Goal: Task Accomplishment & Management: Manage account settings

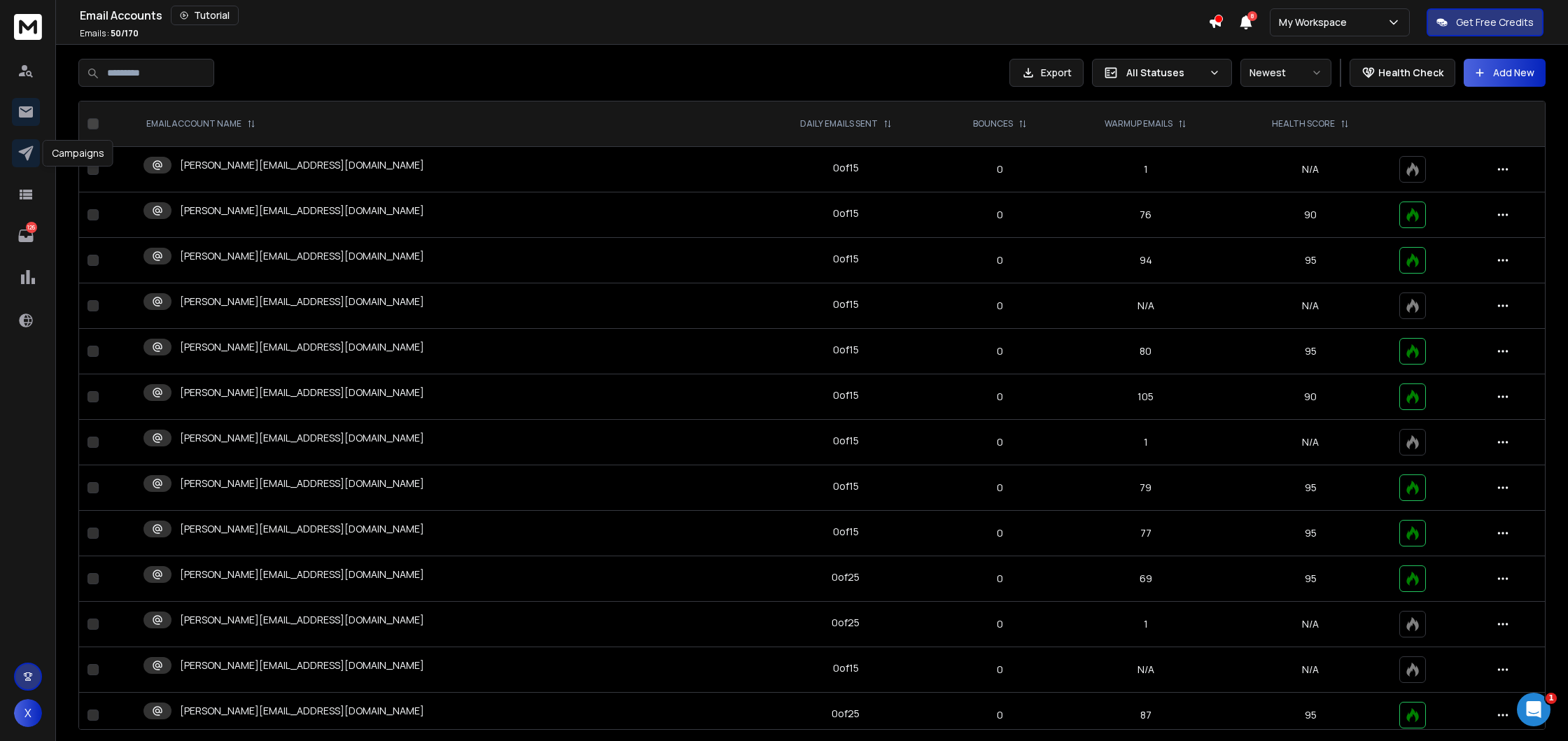
click at [24, 152] on icon at bounding box center [26, 154] width 15 height 15
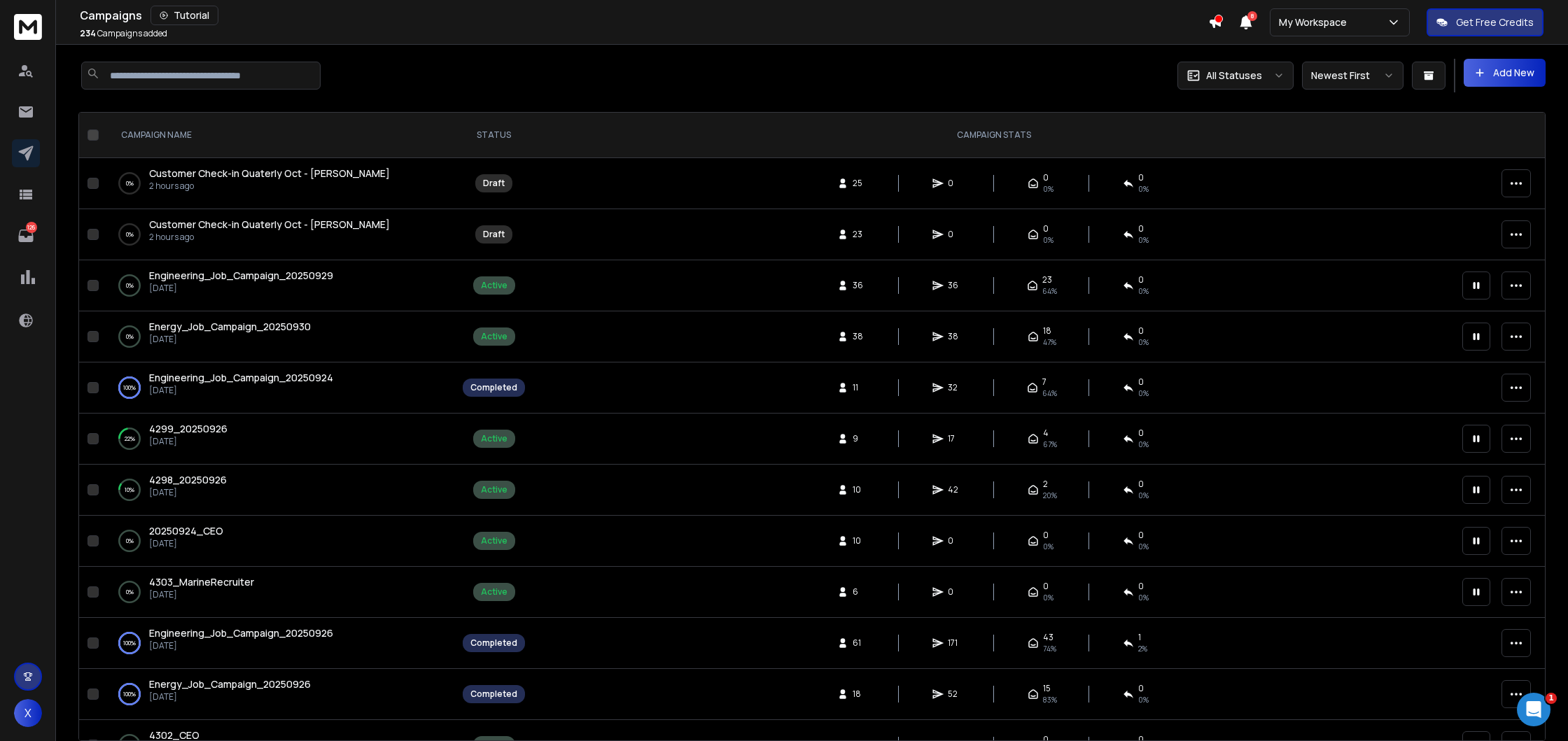
click at [283, 176] on span "Customer Check-in Quaterly Oct - [PERSON_NAME]" at bounding box center [269, 173] width 241 height 13
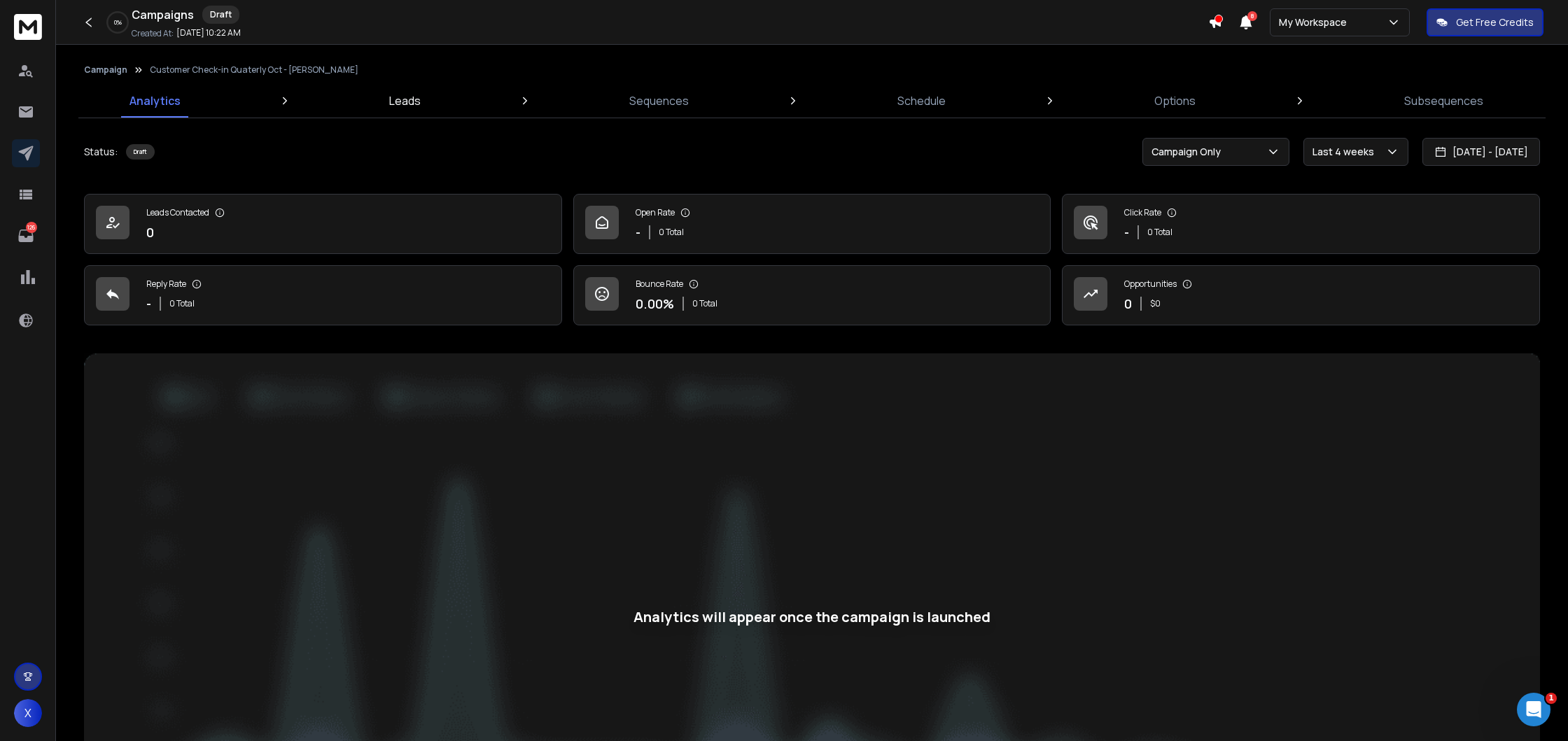
click at [410, 101] on p "Leads" at bounding box center [404, 101] width 32 height 17
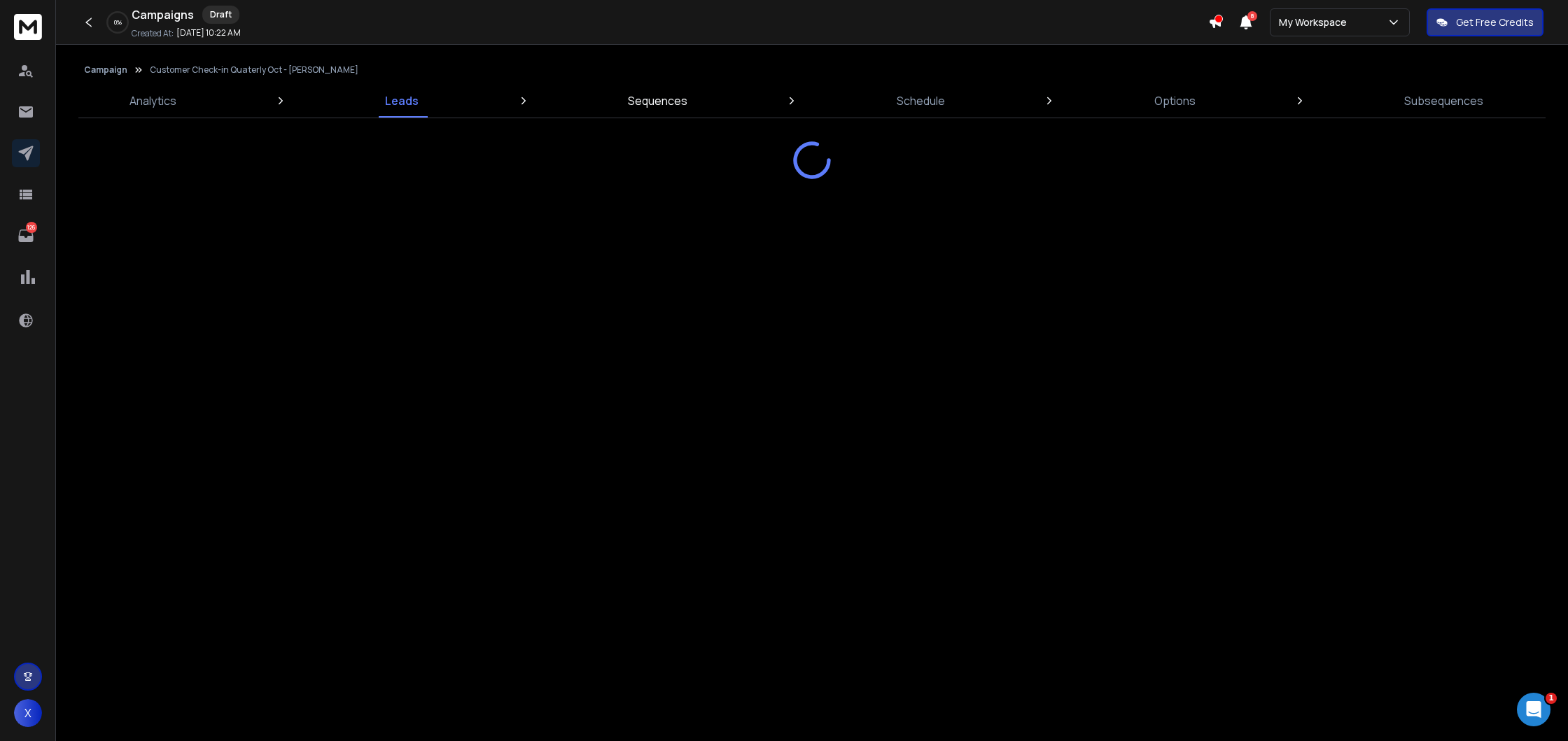
click at [659, 107] on p "Sequences" at bounding box center [658, 101] width 59 height 17
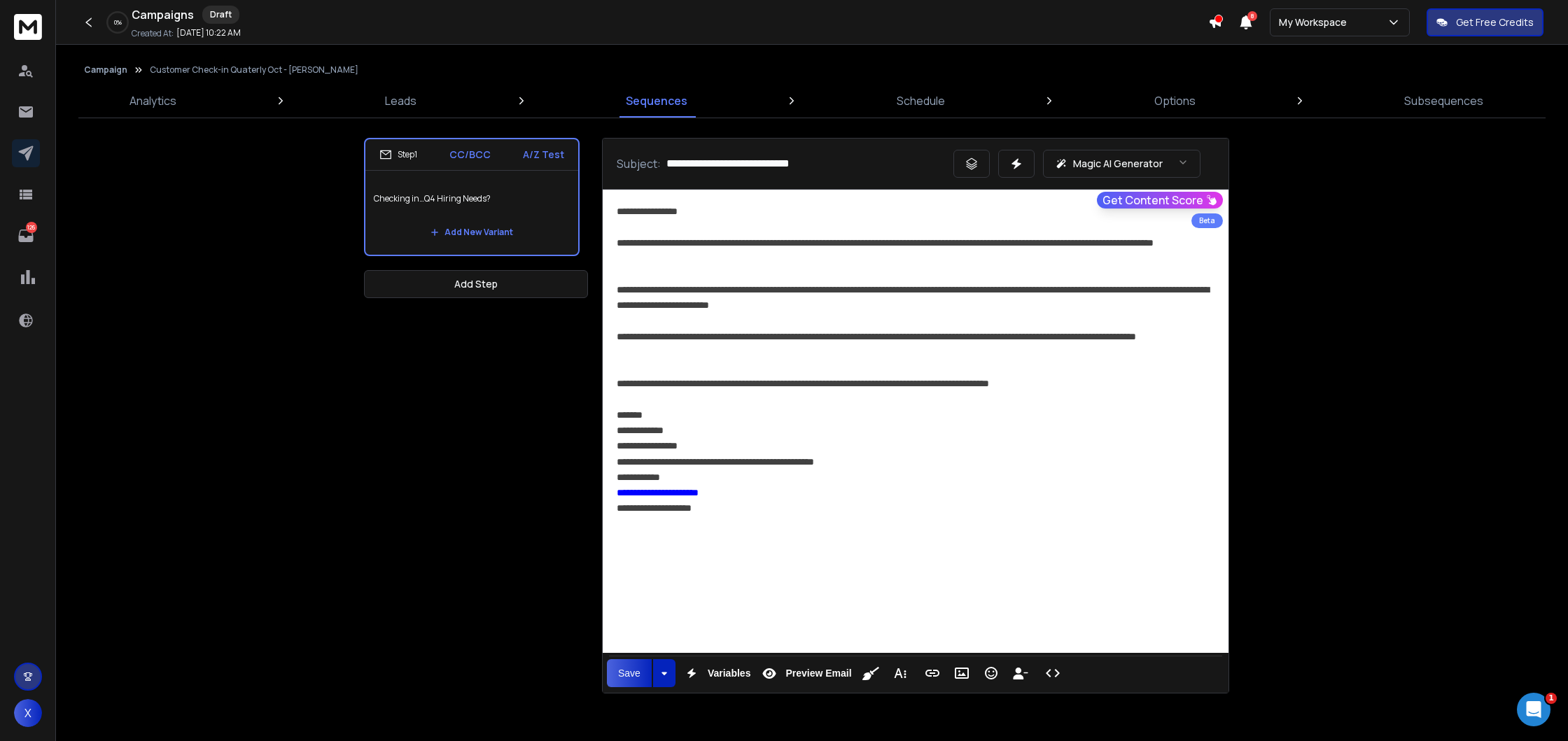
click at [728, 352] on div "**********" at bounding box center [915, 344] width 598 height 32
click at [410, 107] on p "Leads" at bounding box center [401, 101] width 32 height 17
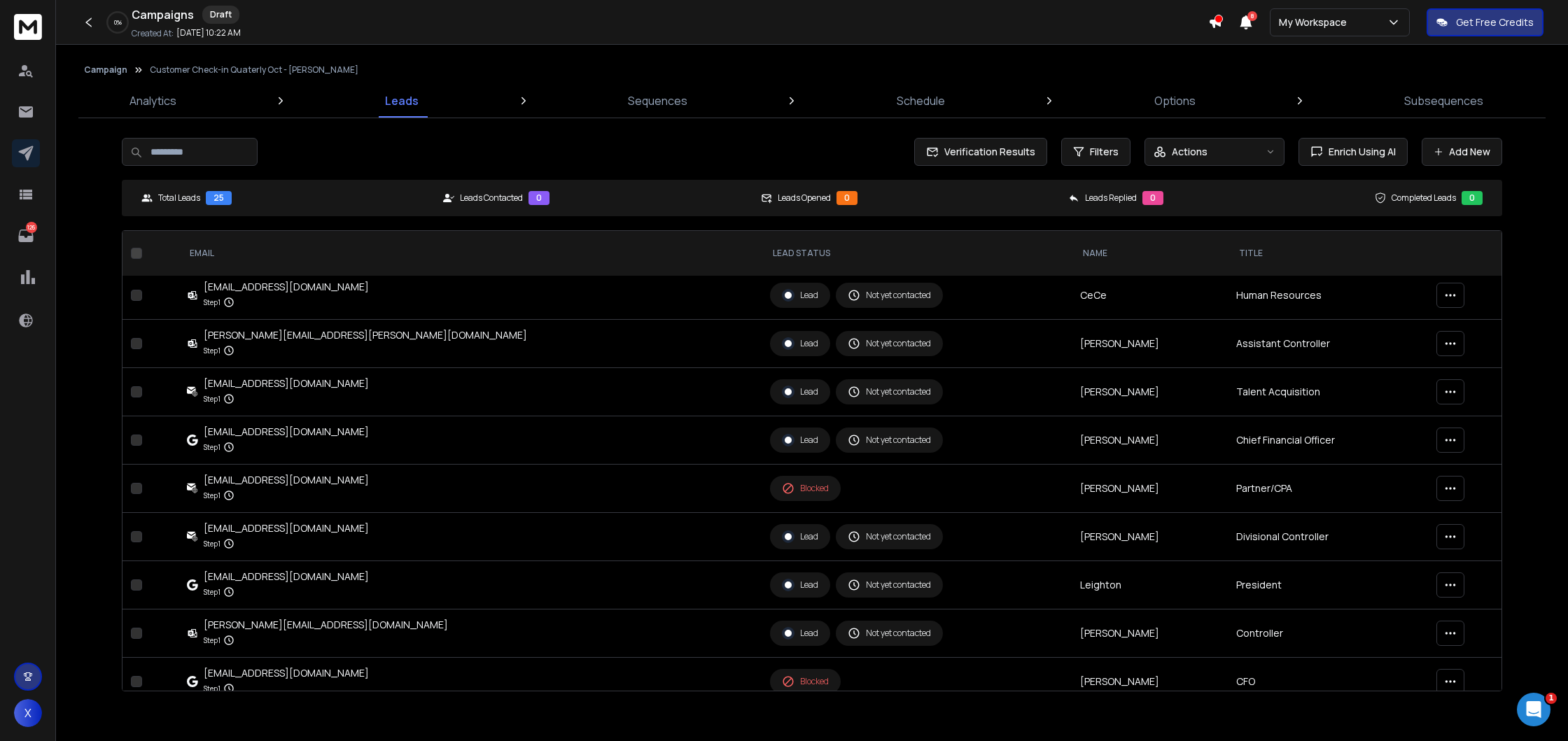
scroll to position [803, 0]
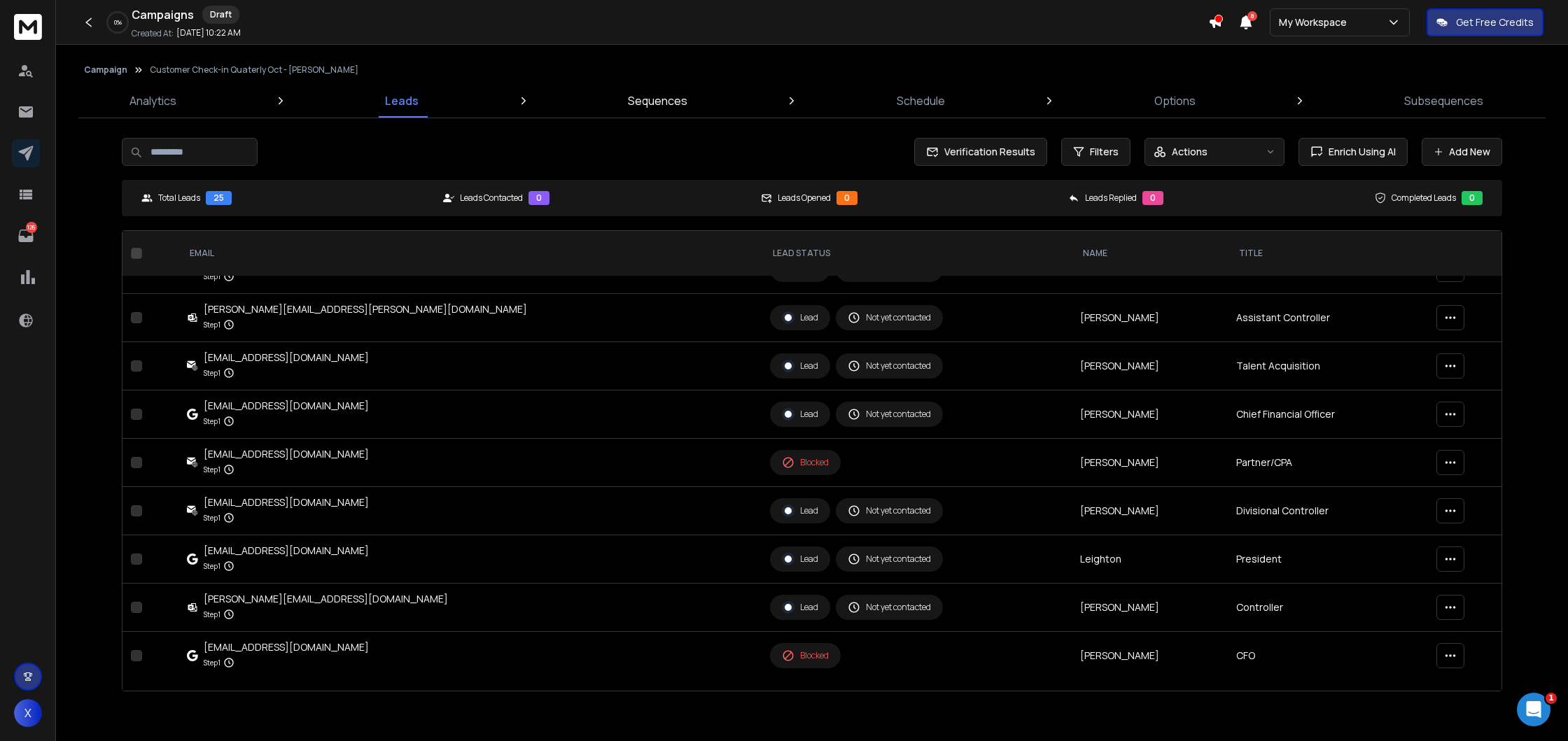
click at [691, 102] on link "Sequences" at bounding box center [657, 100] width 76 height 33
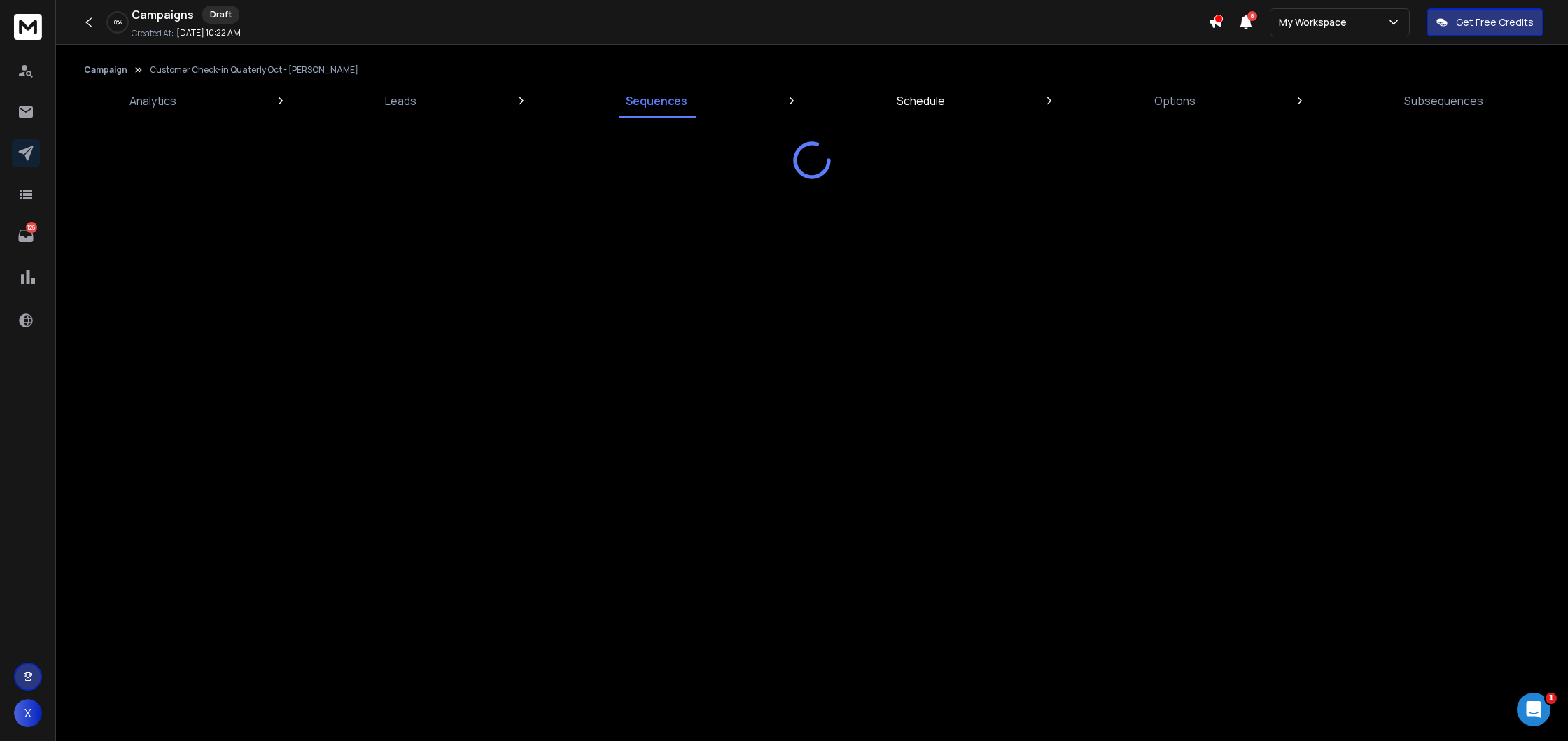
click at [946, 96] on link "Schedule" at bounding box center [921, 100] width 65 height 33
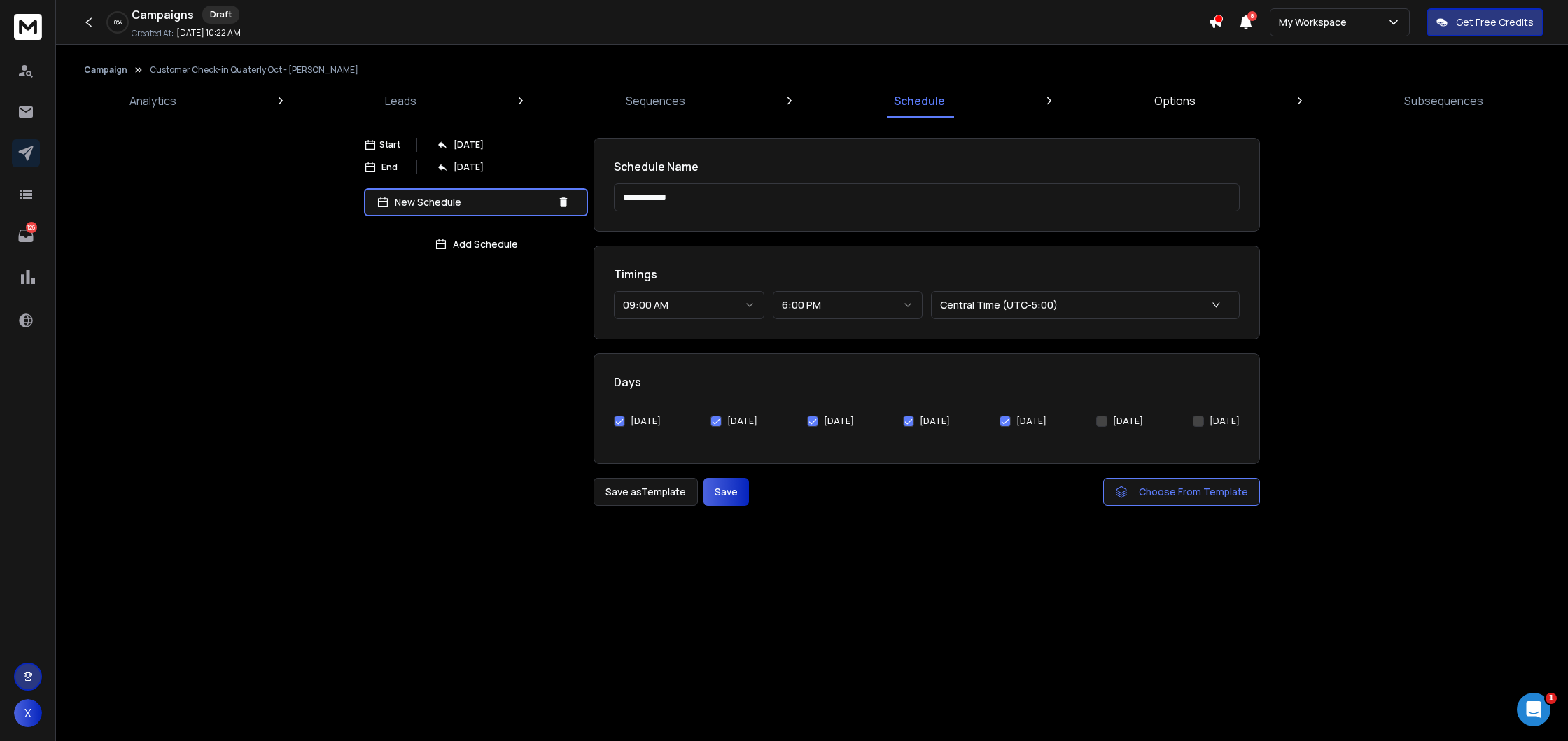
click at [1161, 101] on p "Options" at bounding box center [1175, 101] width 41 height 17
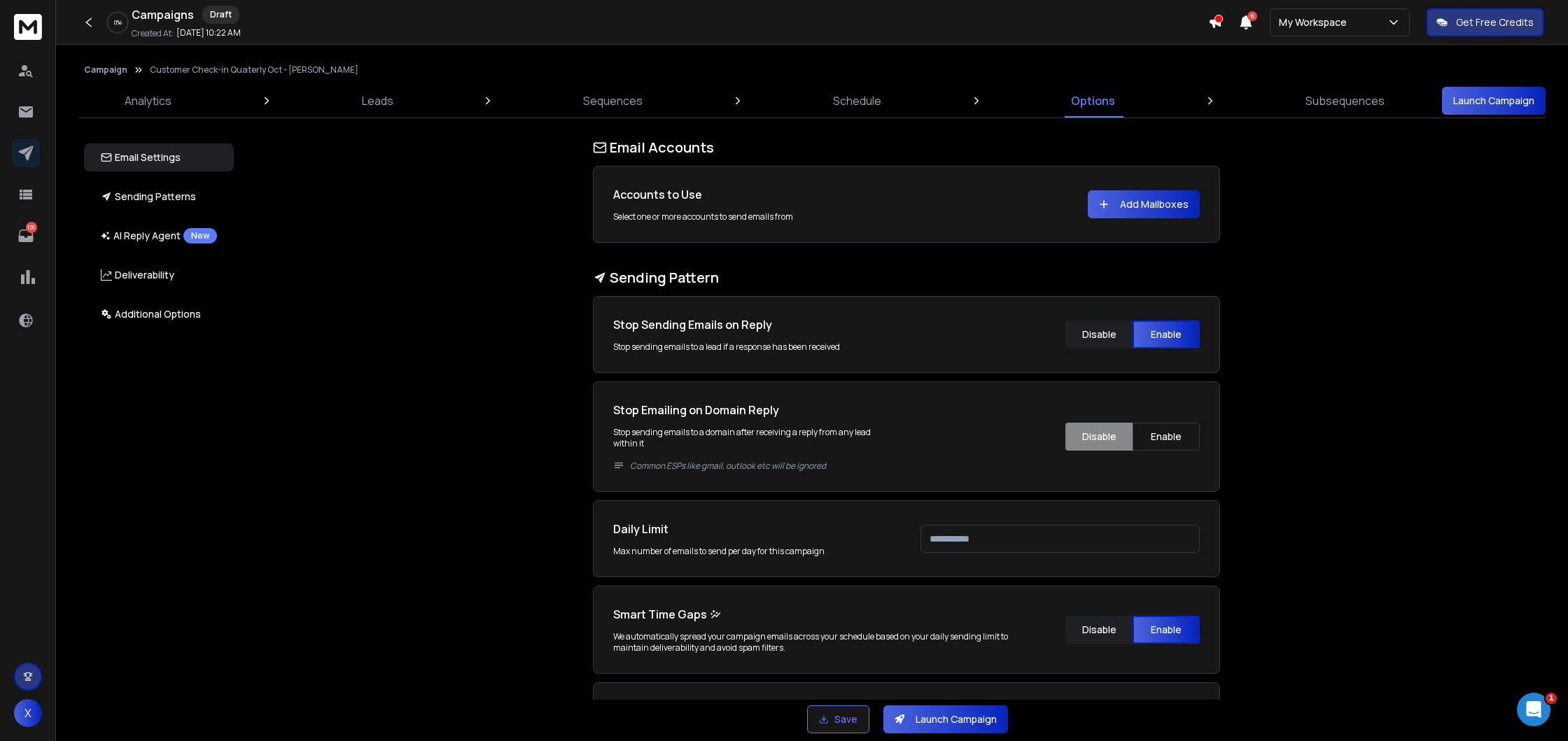
click at [1149, 201] on button "Add Mailboxes" at bounding box center [1144, 204] width 112 height 28
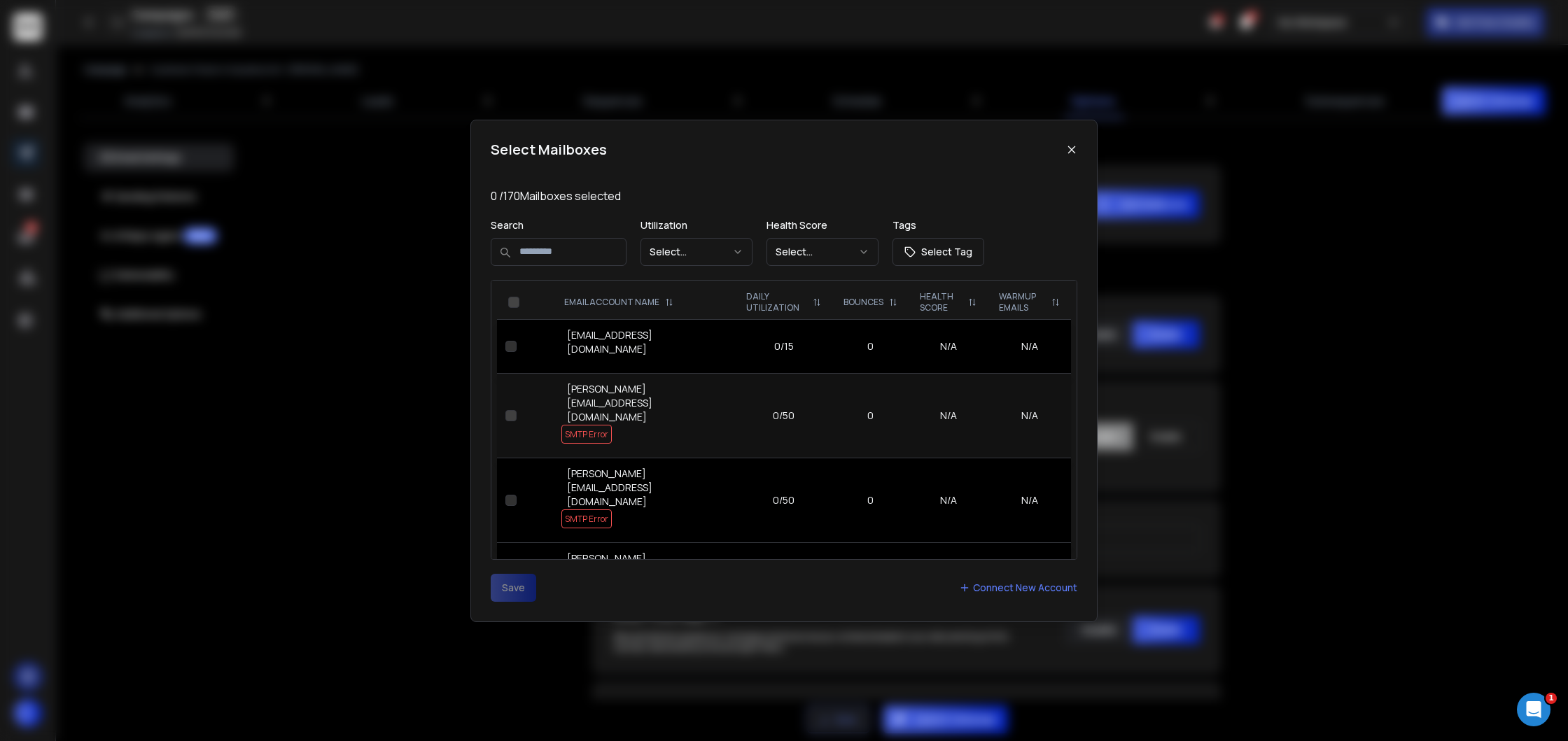
click at [715, 426] on div "SMTP Error" at bounding box center [644, 433] width 165 height 14
click at [598, 423] on span "SMTP Error" at bounding box center [587, 433] width 50 height 19
click at [581, 423] on span "SMTP Error" at bounding box center [587, 433] width 50 height 19
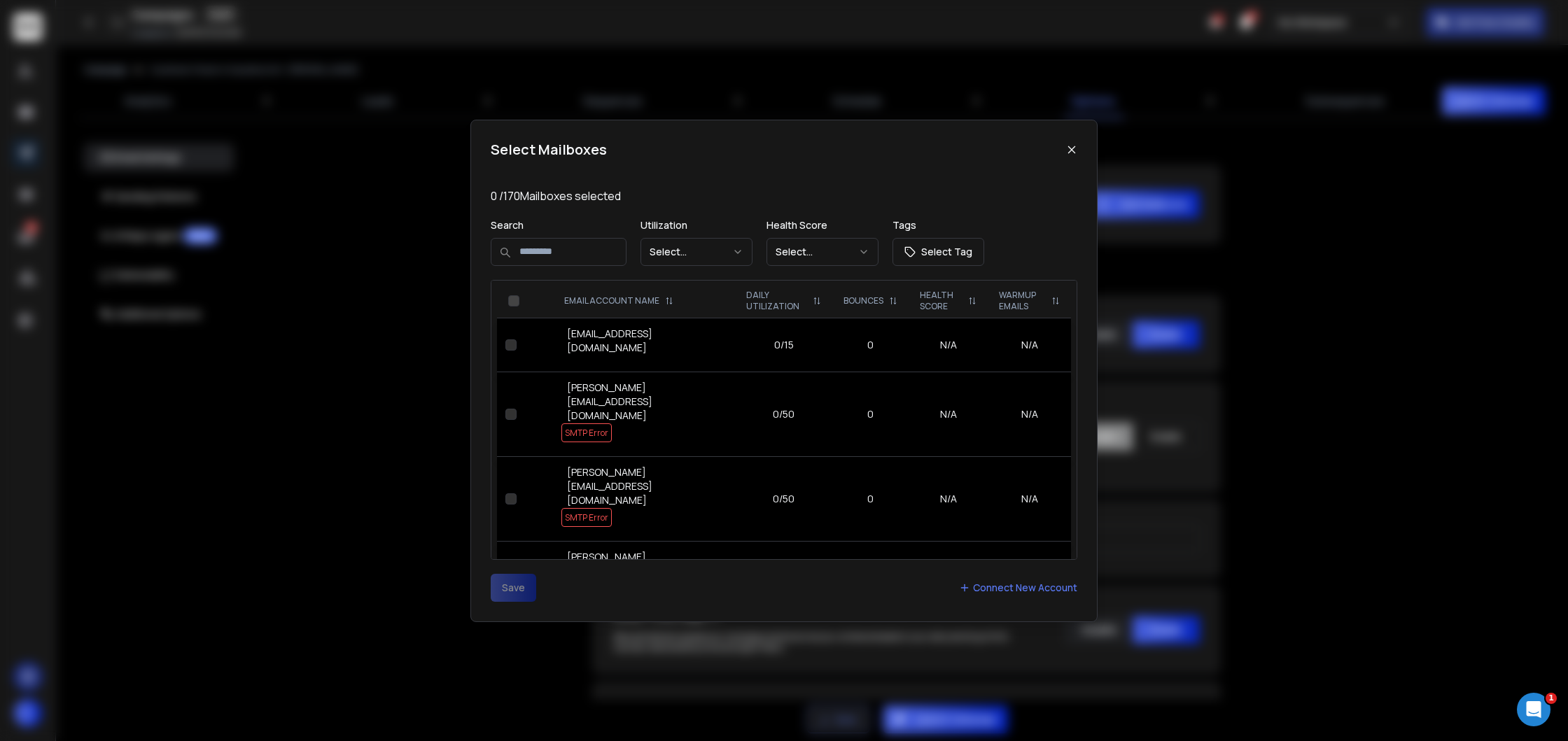
click at [1072, 150] on icon at bounding box center [1072, 150] width 7 height 7
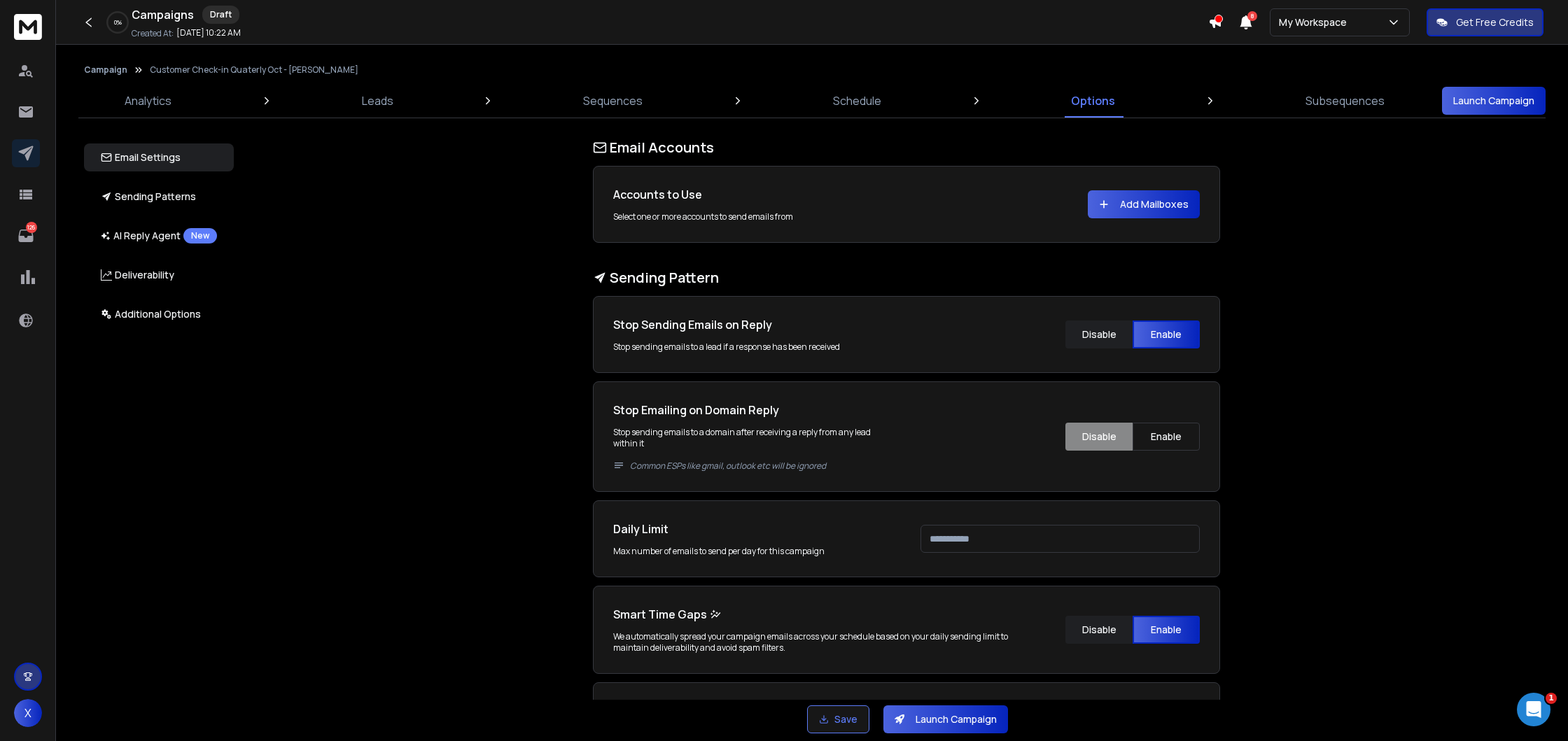
click at [421, 429] on div "Email Accounts Accounts to Use Select one or more accounts to send emails from …" at bounding box center [915, 418] width 1318 height 562
click at [30, 235] on icon at bounding box center [26, 235] width 17 height 17
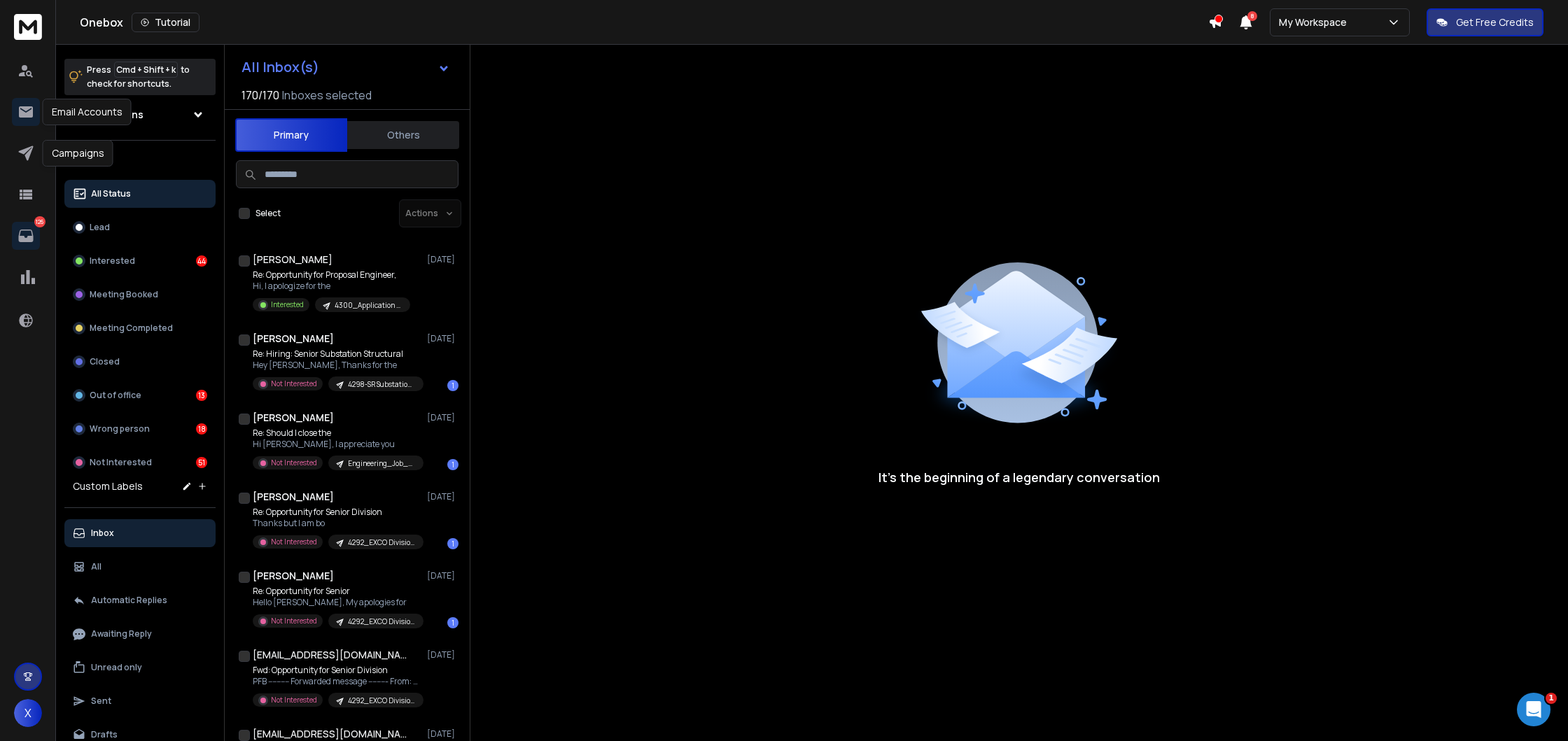
click at [28, 117] on icon at bounding box center [26, 112] width 14 height 11
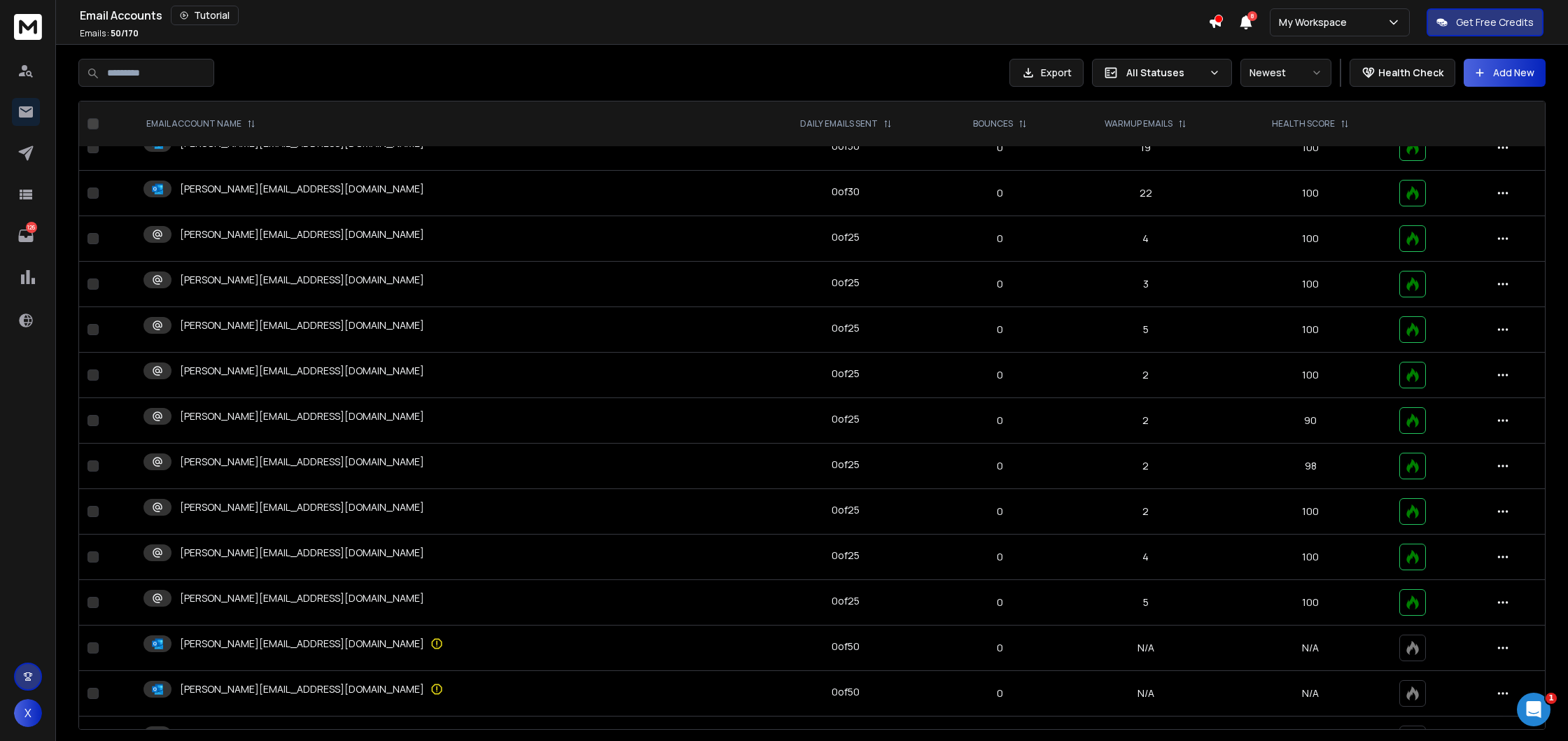
scroll to position [1191, 0]
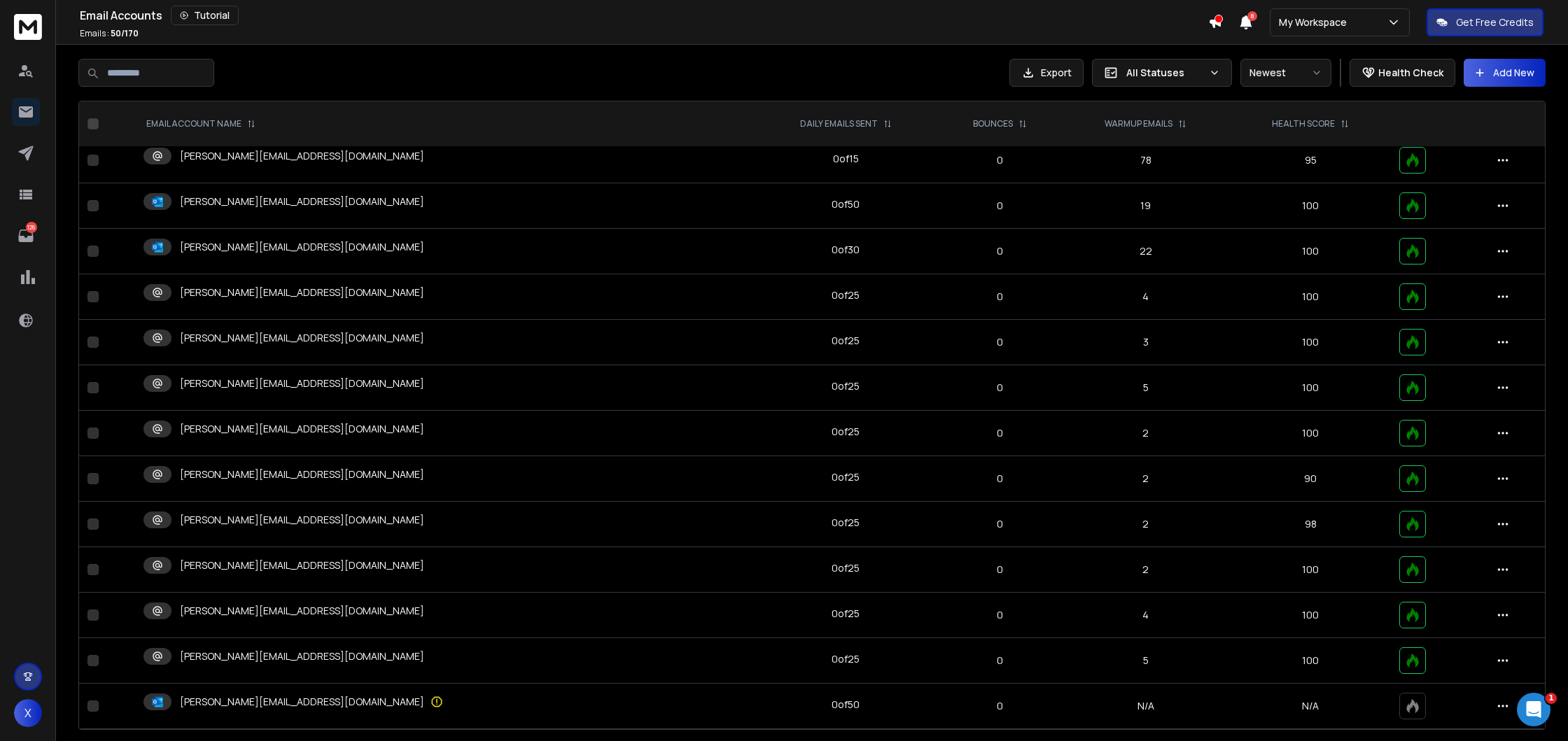
click at [156, 81] on input at bounding box center [146, 73] width 136 height 28
type input "*****"
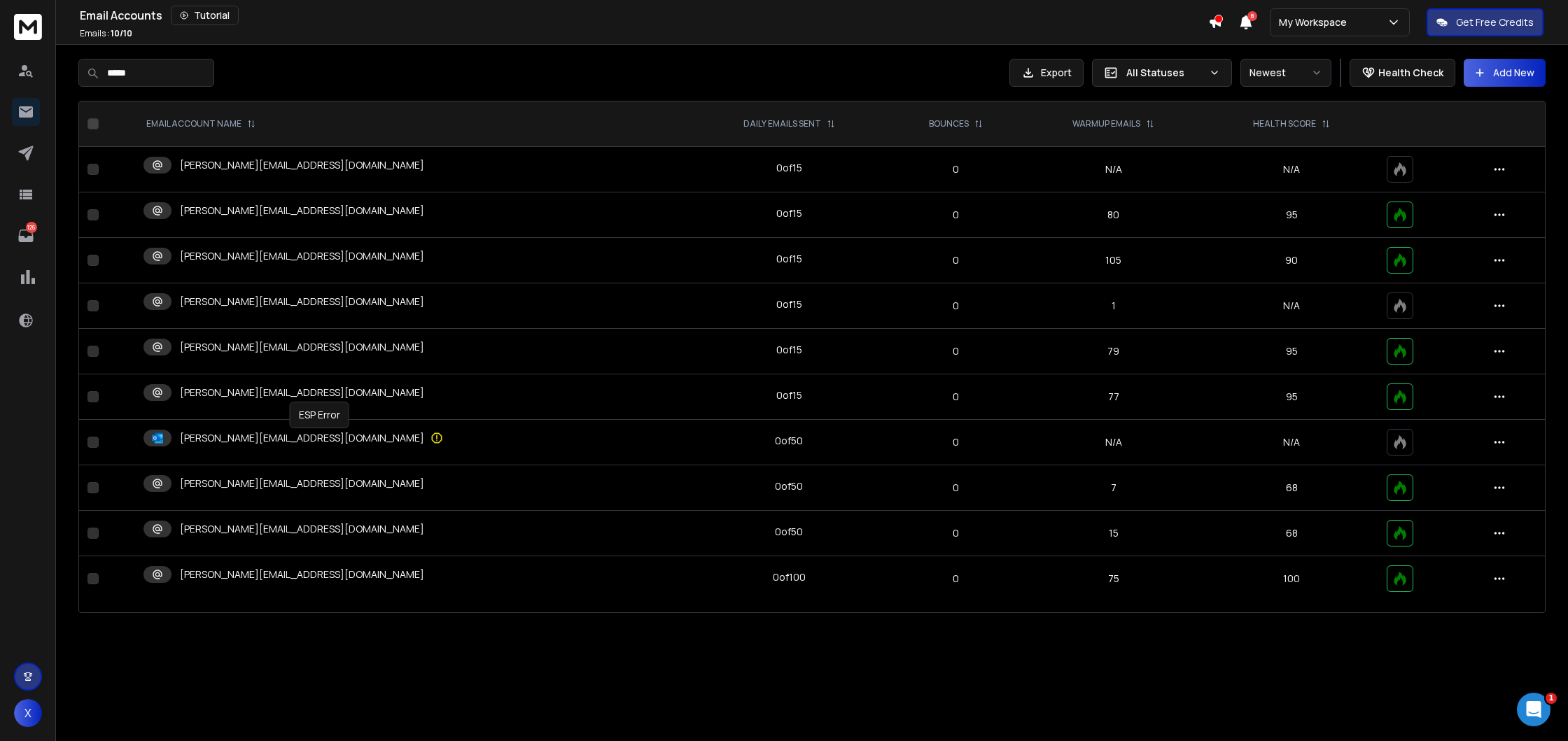
click at [430, 435] on icon at bounding box center [436, 437] width 14 height 14
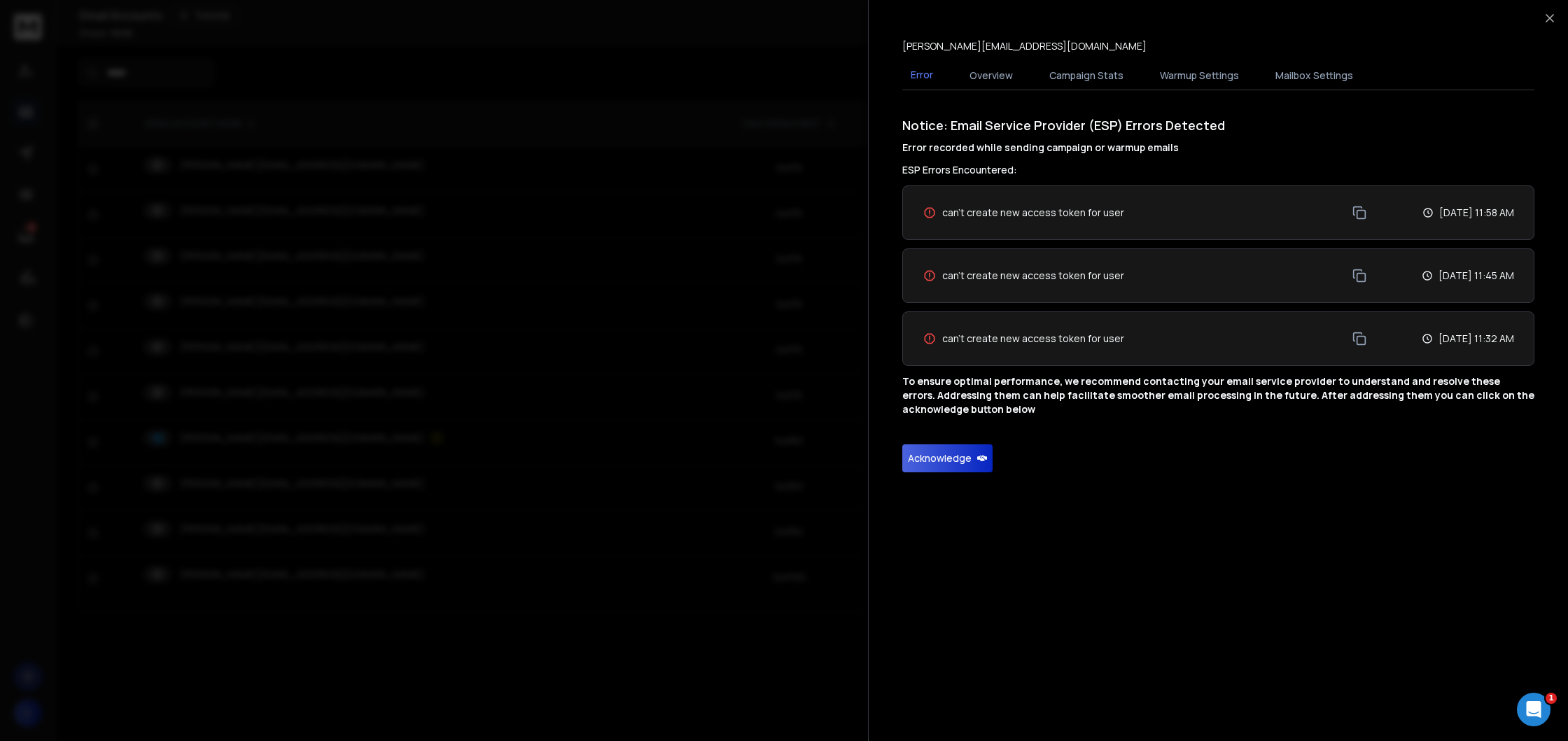
click at [961, 452] on button "Acknowledge" at bounding box center [947, 458] width 90 height 28
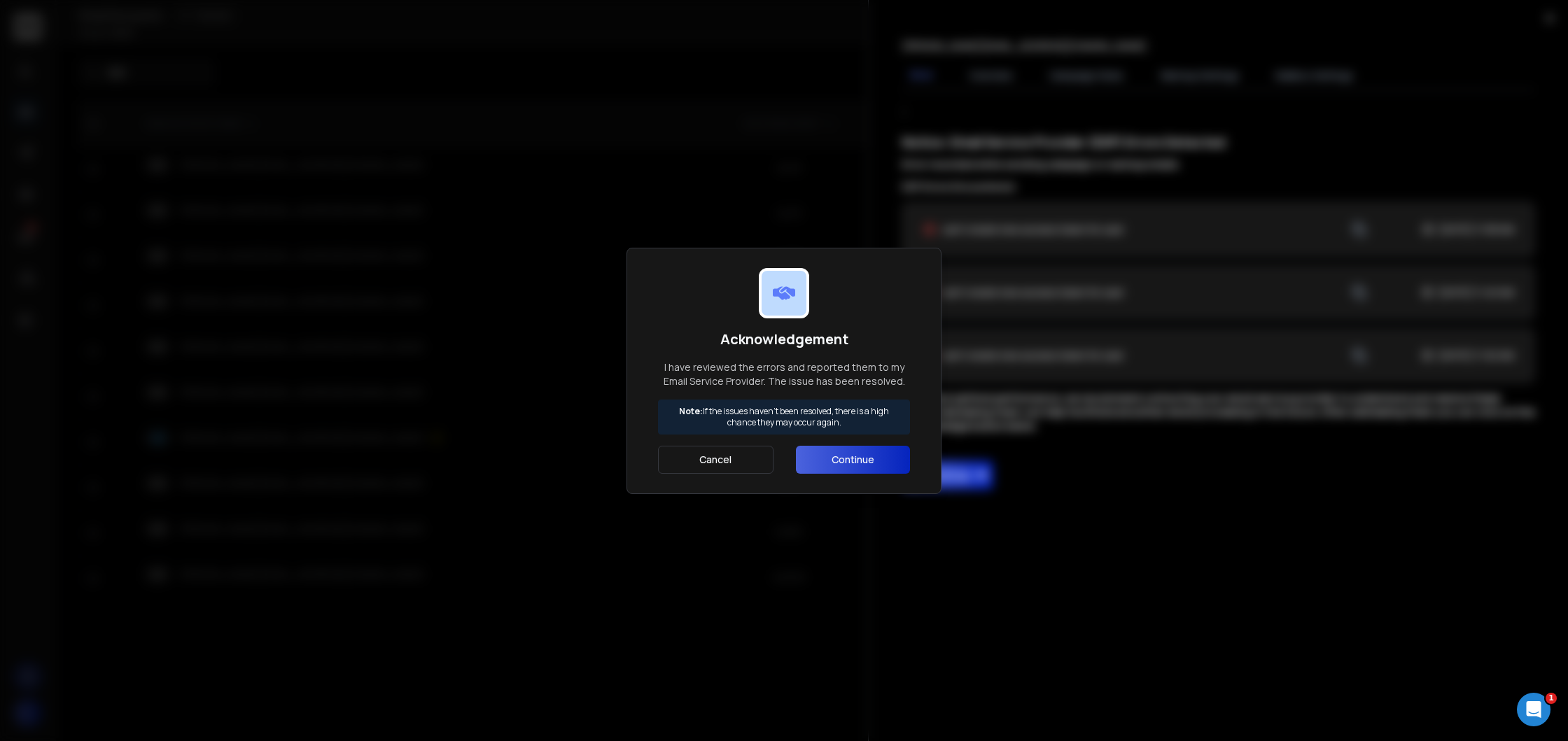
click at [851, 465] on button "Continue" at bounding box center [853, 460] width 114 height 28
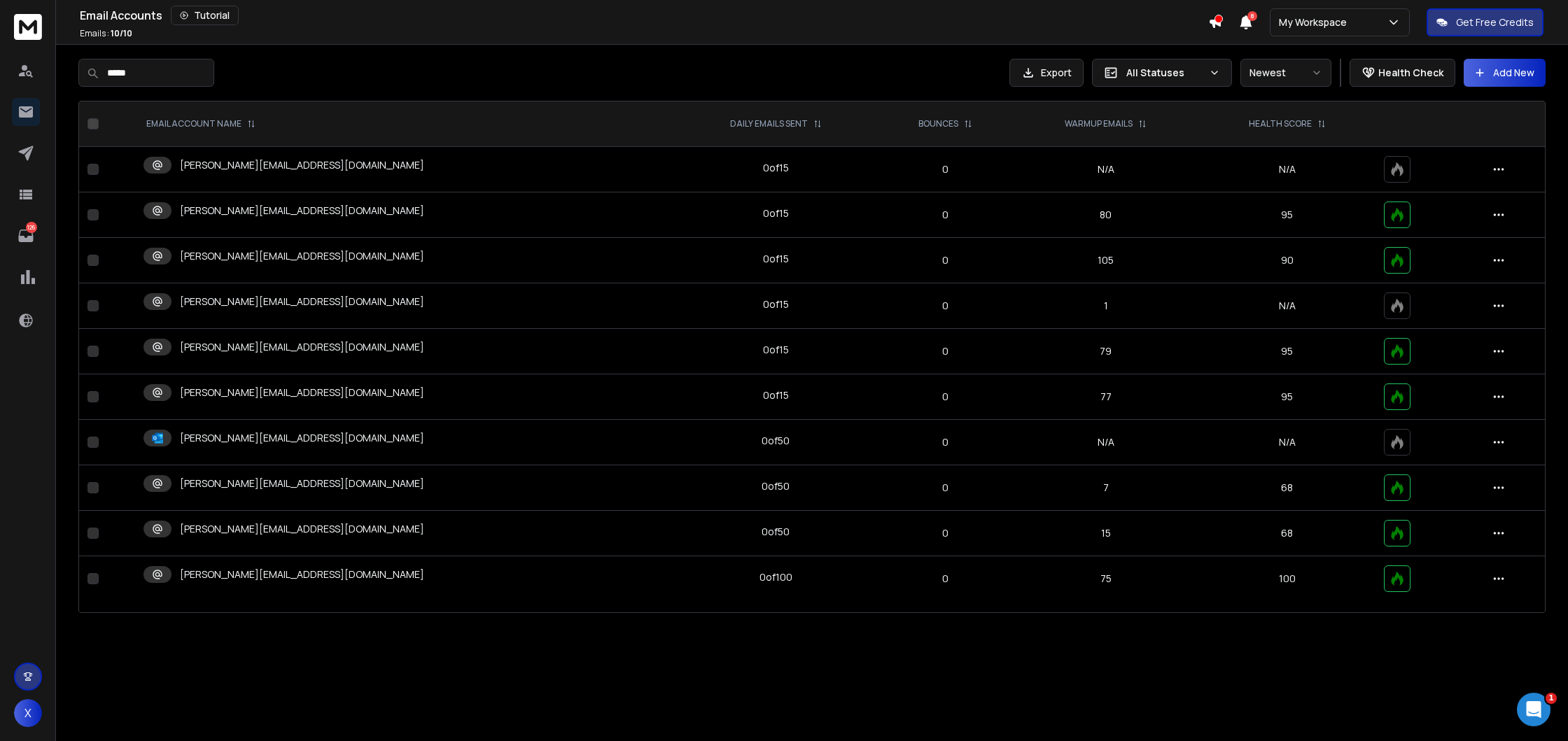
click at [126, 77] on input "*****" at bounding box center [146, 73] width 136 height 28
type input "*****"
click at [430, 438] on icon at bounding box center [436, 437] width 14 height 14
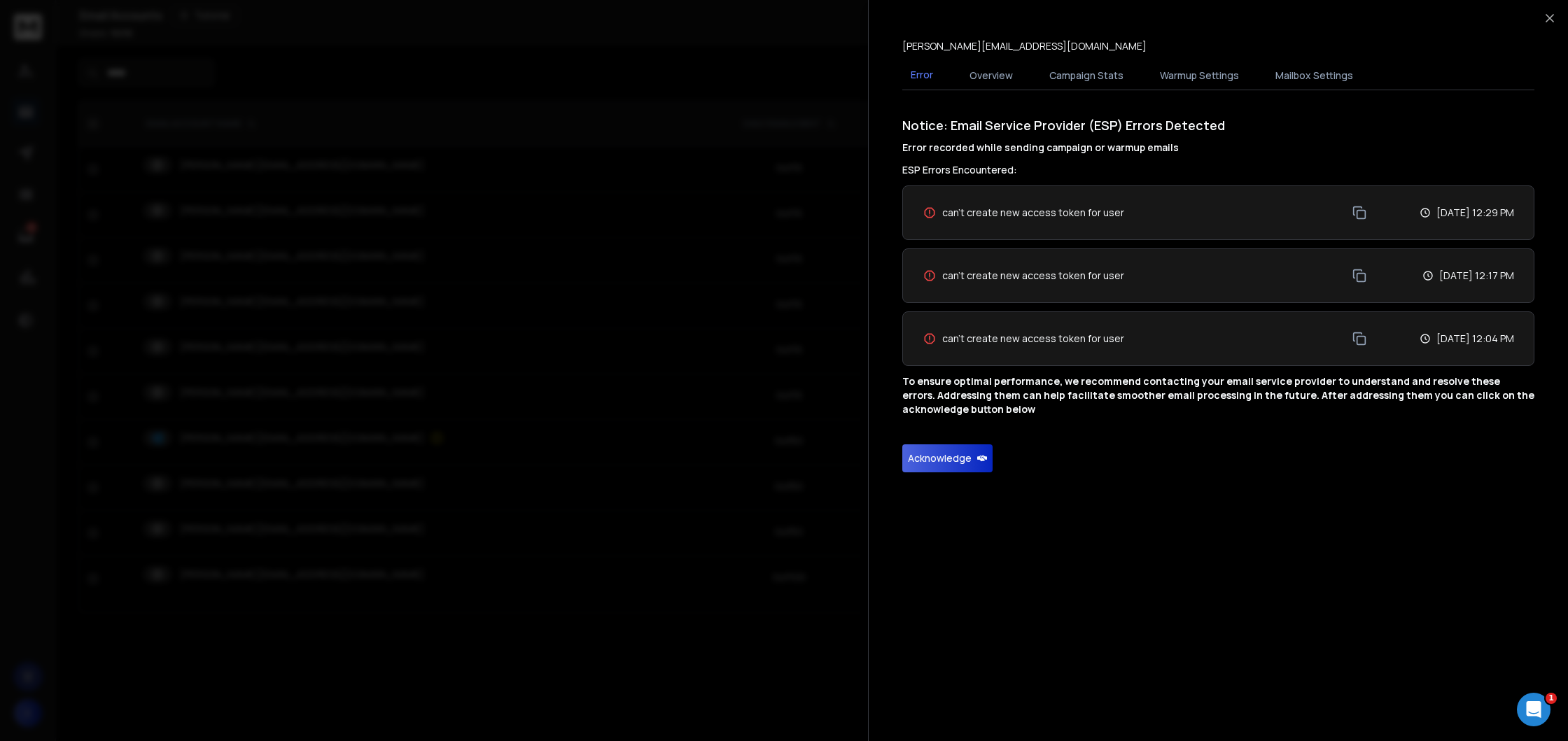
click at [958, 461] on button "Acknowledge" at bounding box center [947, 458] width 90 height 28
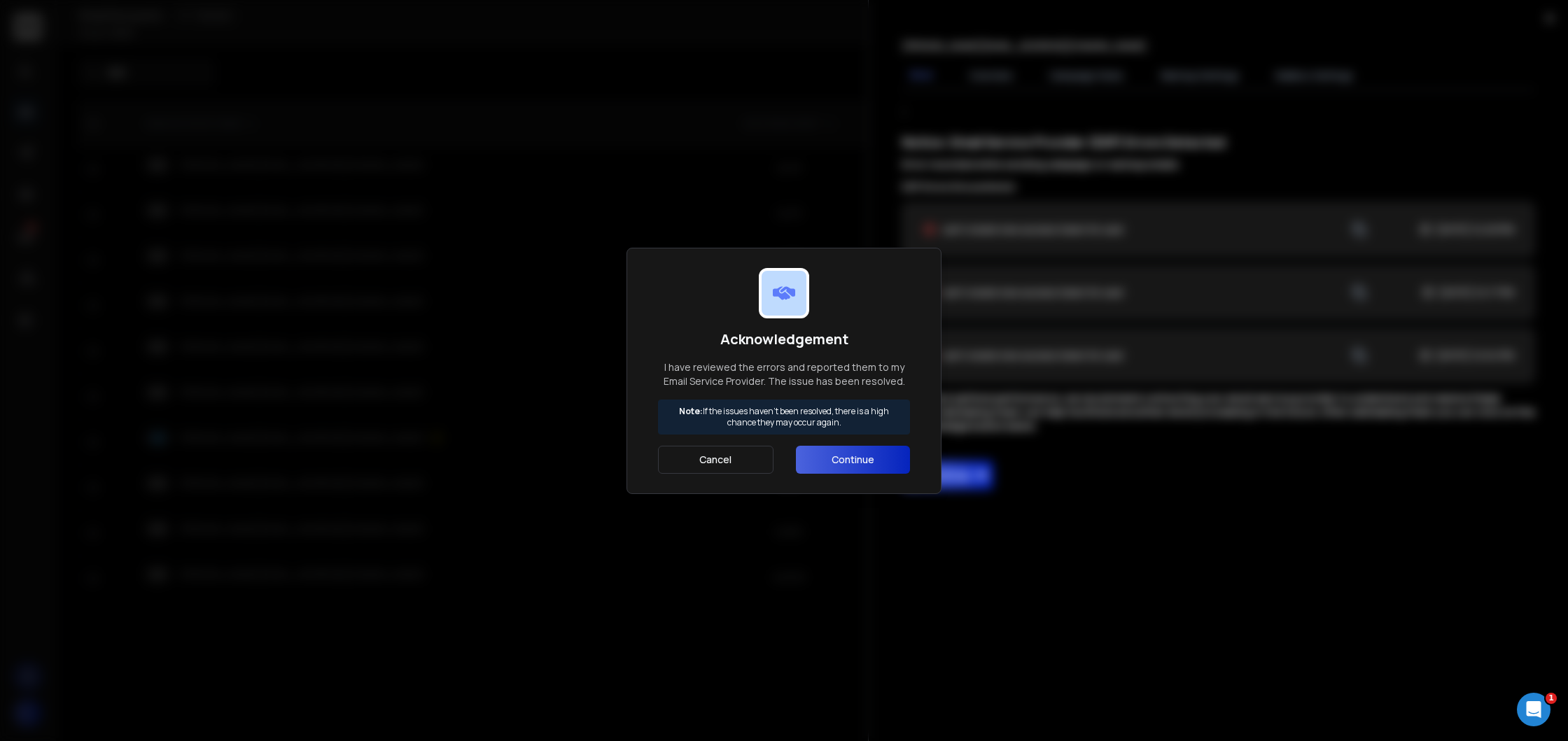
click at [870, 463] on button "Continue" at bounding box center [853, 460] width 114 height 28
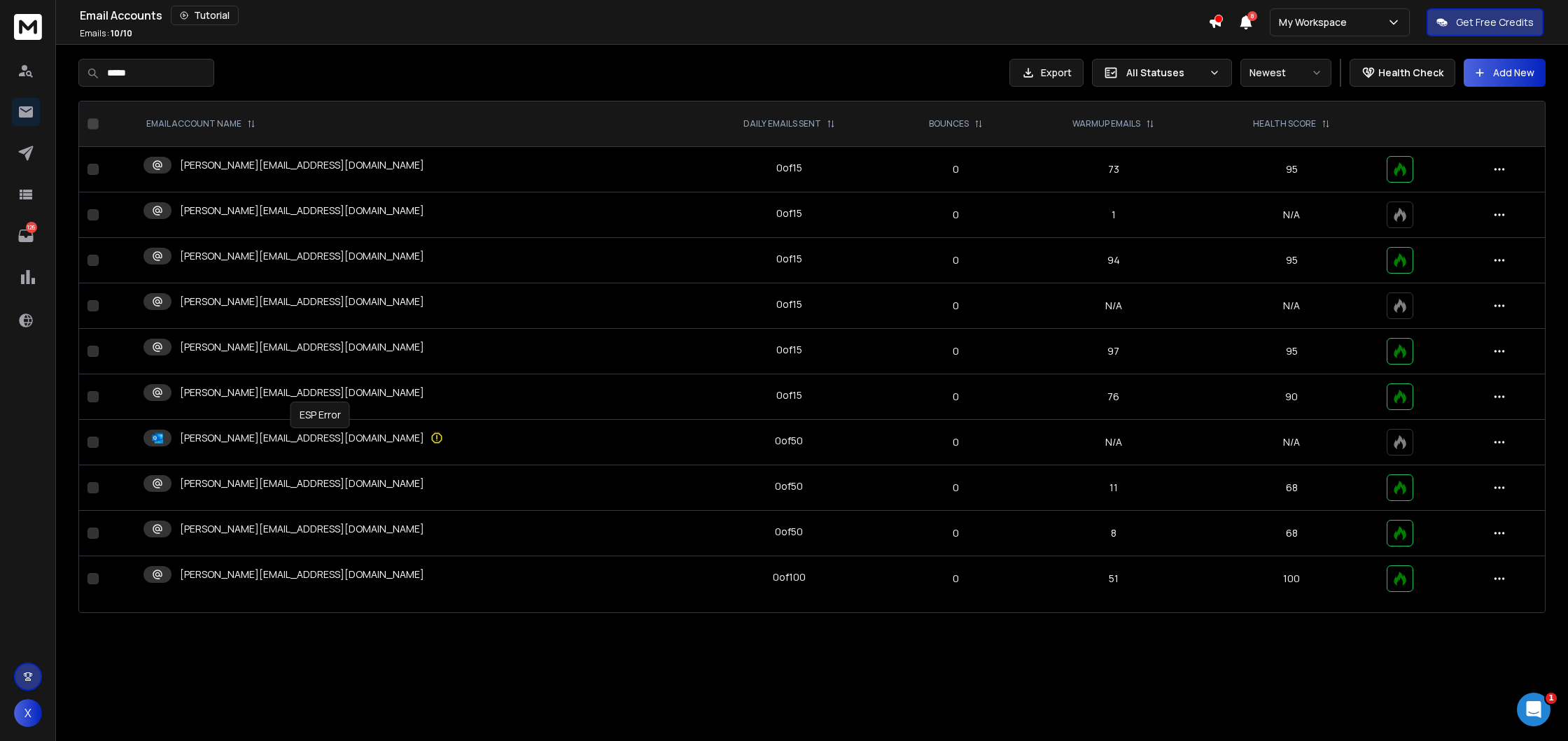
click at [430, 438] on icon at bounding box center [436, 437] width 14 height 14
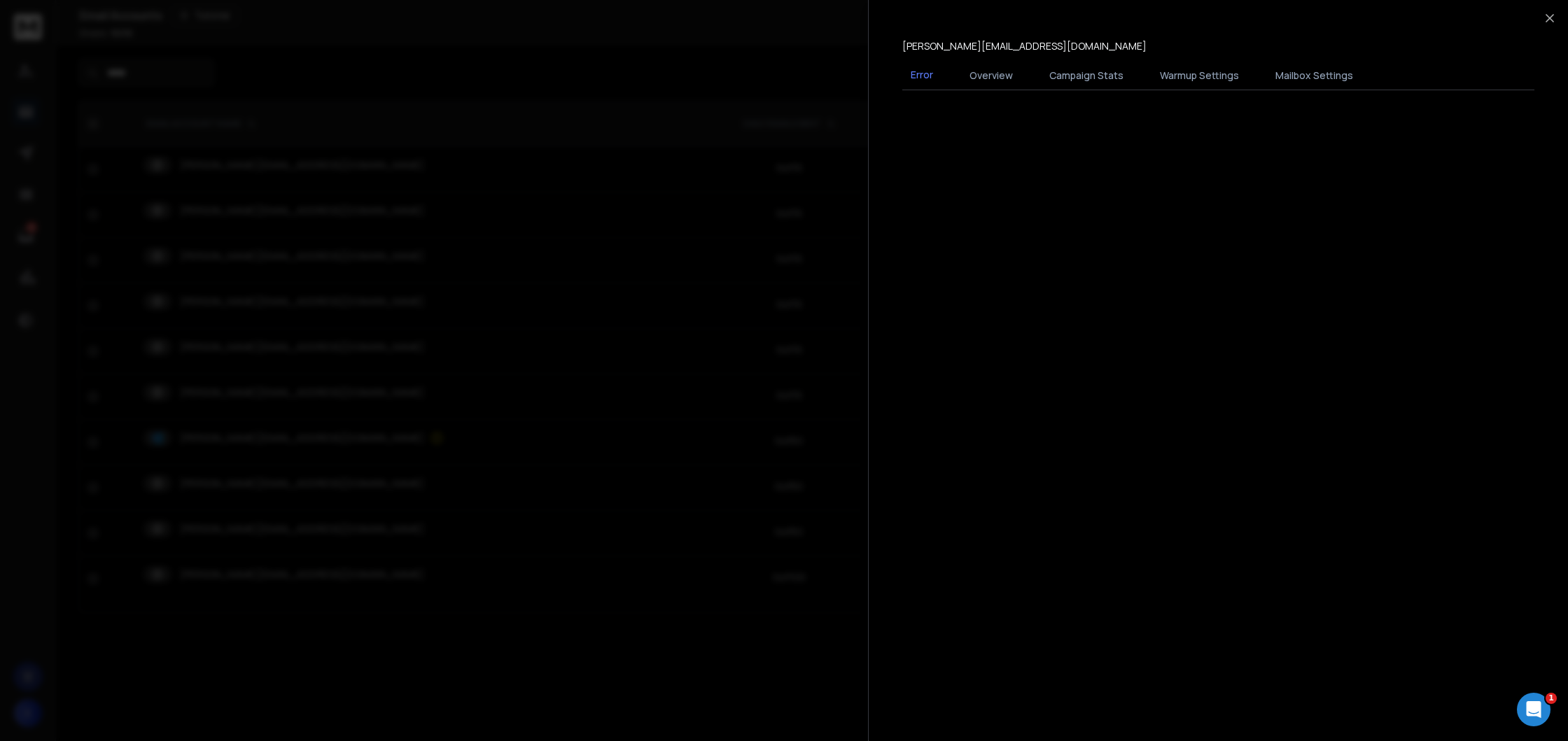
click at [990, 77] on button "Overview" at bounding box center [991, 76] width 60 height 31
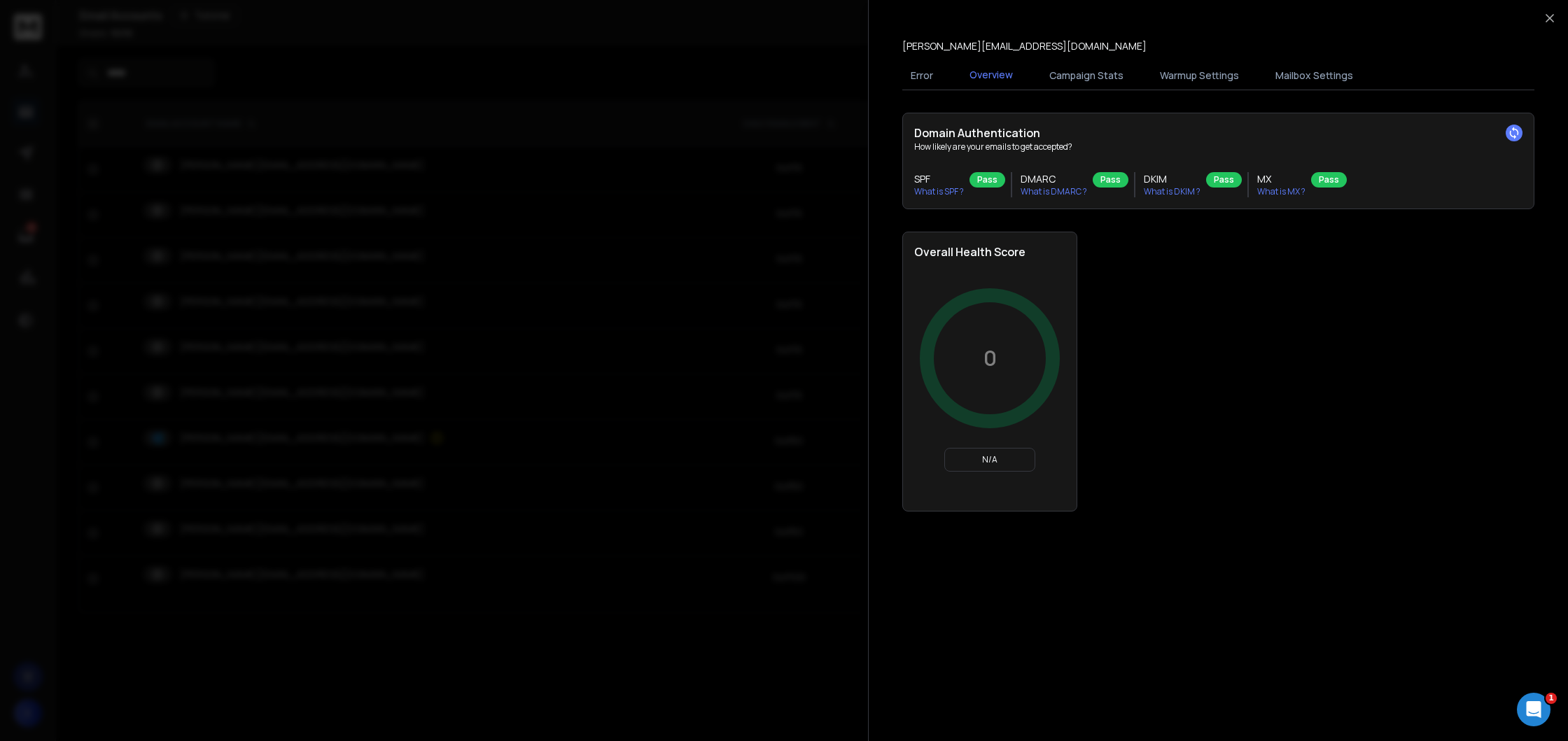
drag, startPoint x: 1548, startPoint y: 18, endPoint x: 1541, endPoint y: 38, distance: 21.2
click at [1548, 18] on icon "button" at bounding box center [1549, 18] width 14 height 14
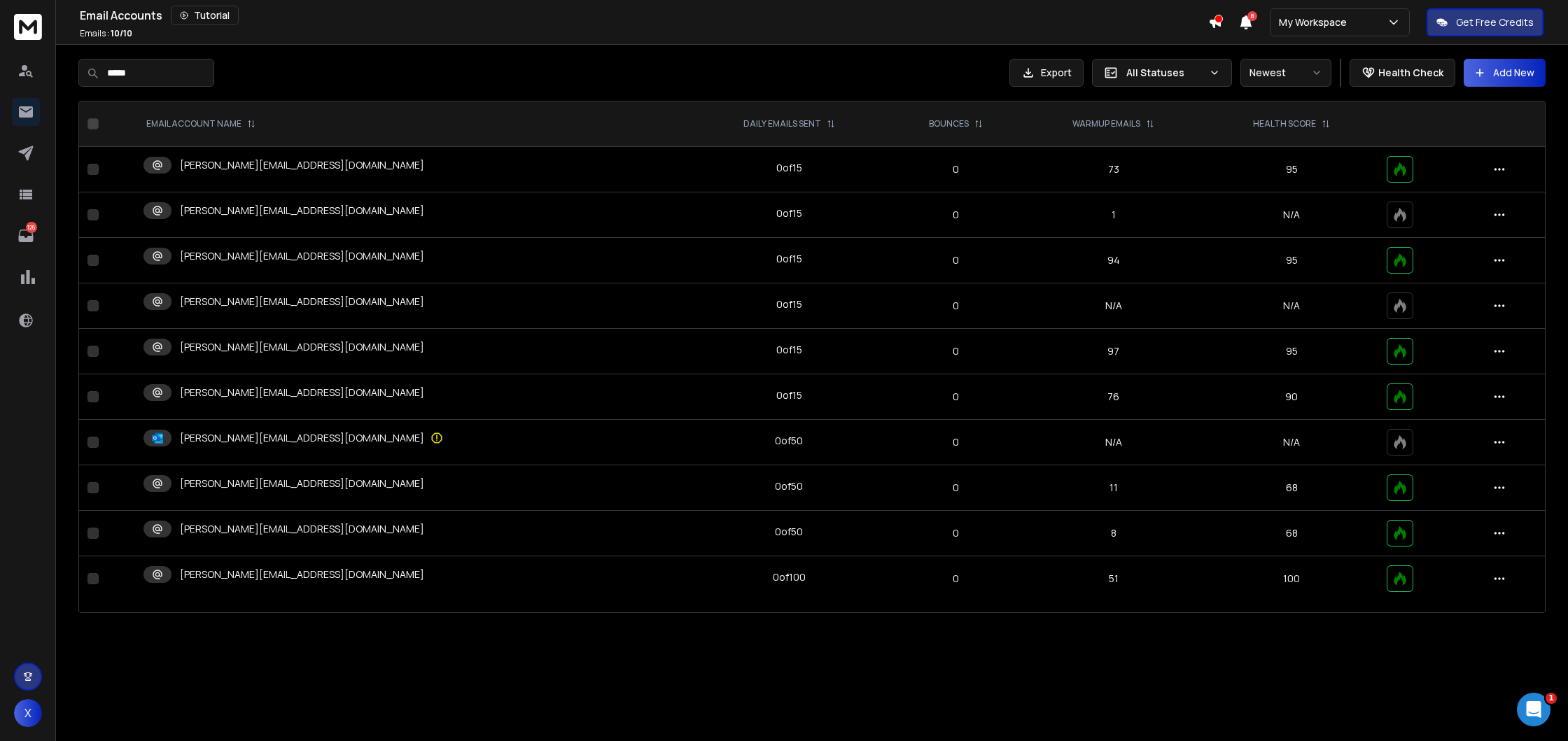
click at [388, 651] on div "ReferralStack Unlock AI-powered affiliate growth Lifetime Deals available! Clai…" at bounding box center [784, 370] width 1568 height 741
click at [264, 438] on p "[PERSON_NAME][EMAIL_ADDRESS][DOMAIN_NAME]" at bounding box center [302, 437] width 244 height 14
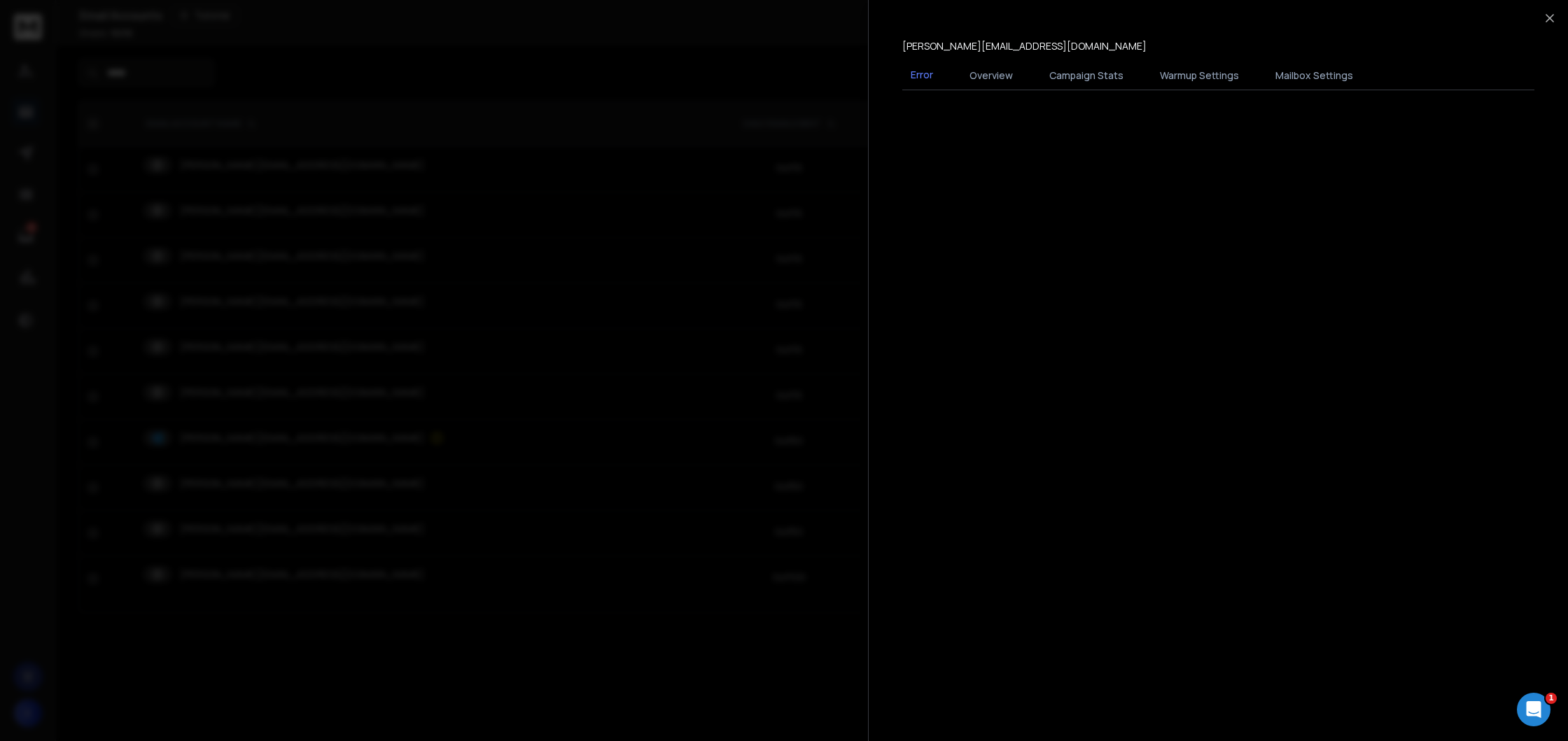
click at [987, 78] on button "Overview" at bounding box center [991, 76] width 60 height 31
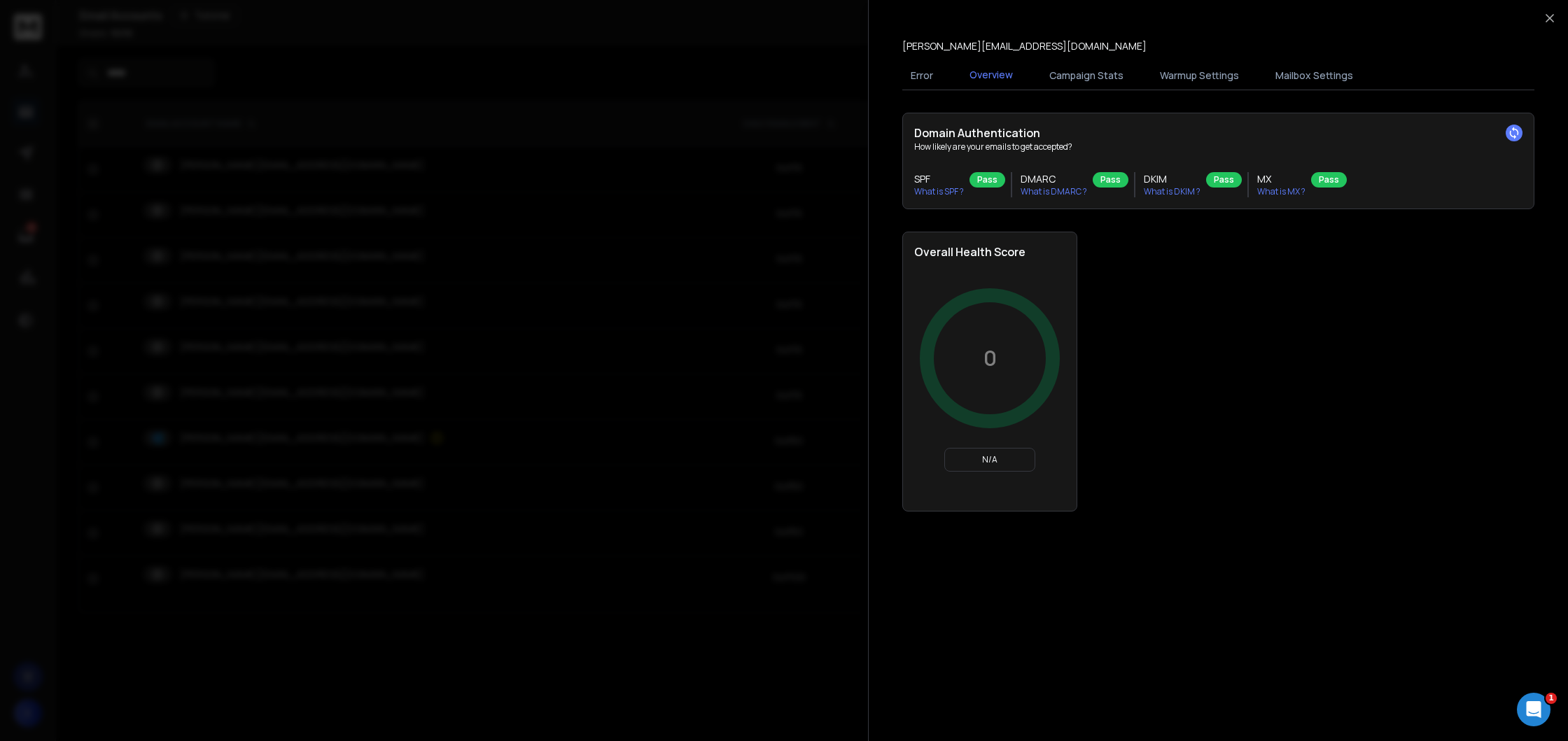
click at [1104, 71] on button "Campaign Stats" at bounding box center [1086, 76] width 91 height 31
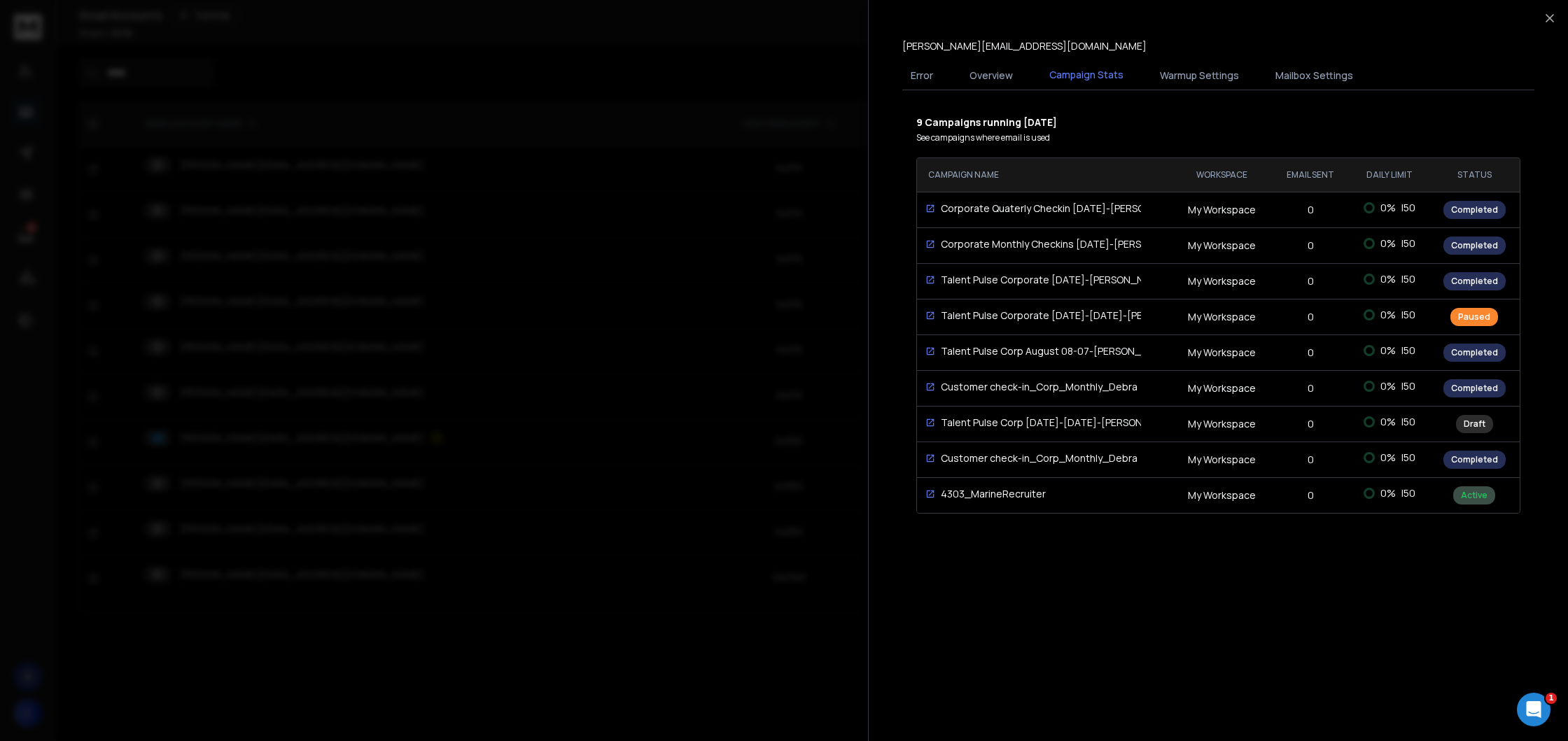
click at [1212, 75] on button "Warmup Settings" at bounding box center [1199, 76] width 96 height 31
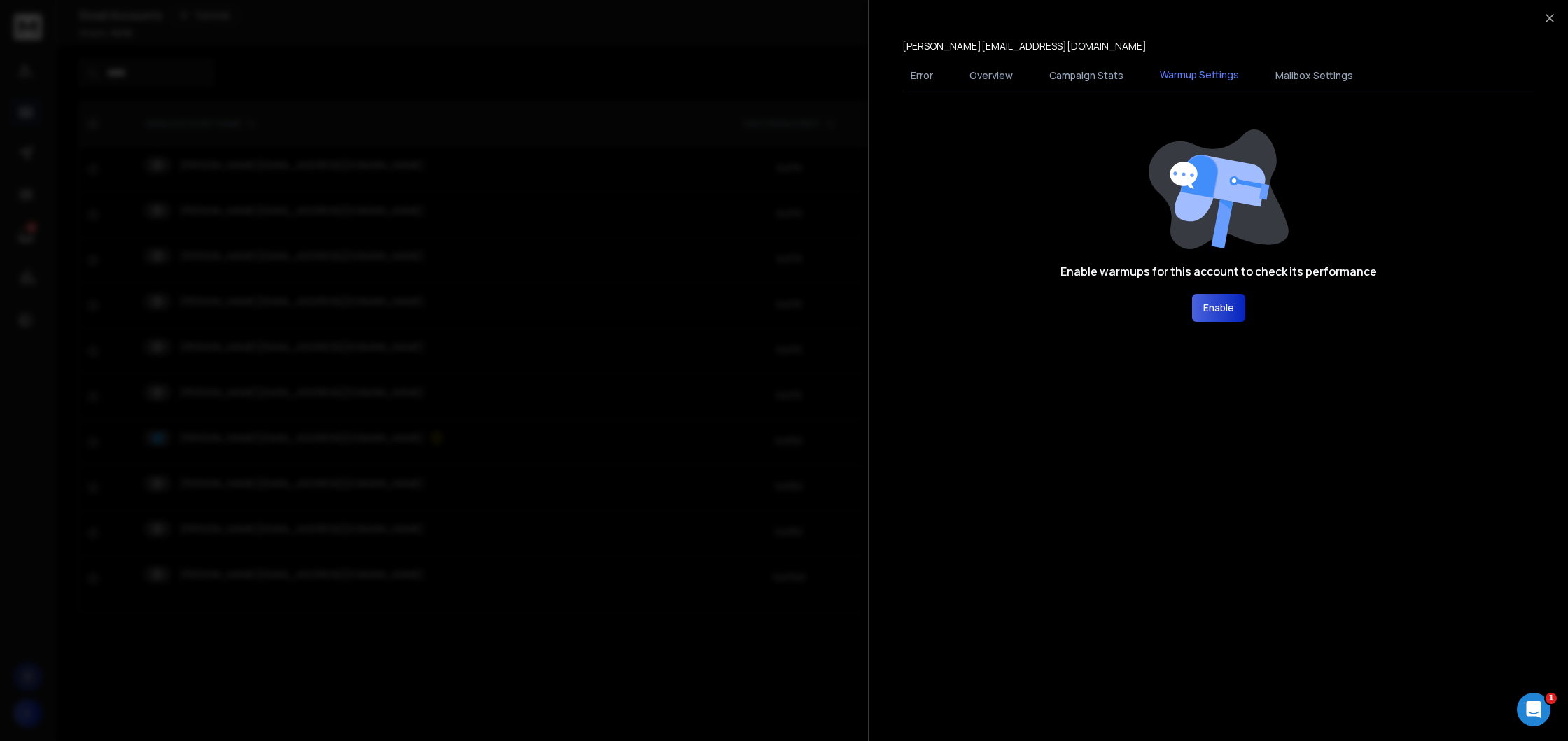
click at [1310, 73] on button "Mailbox Settings" at bounding box center [1315, 76] width 95 height 31
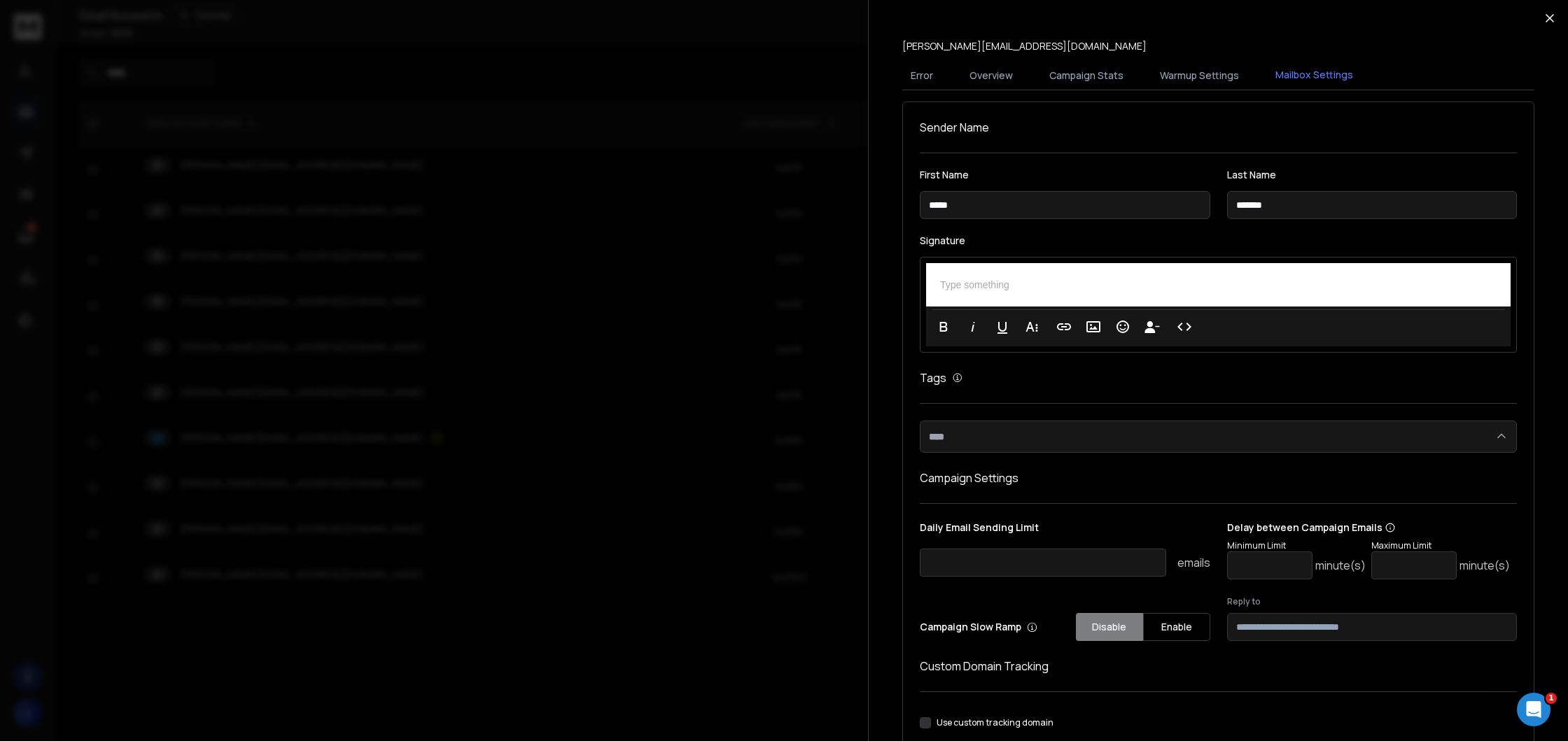
click at [1548, 21] on icon "button" at bounding box center [1549, 18] width 14 height 14
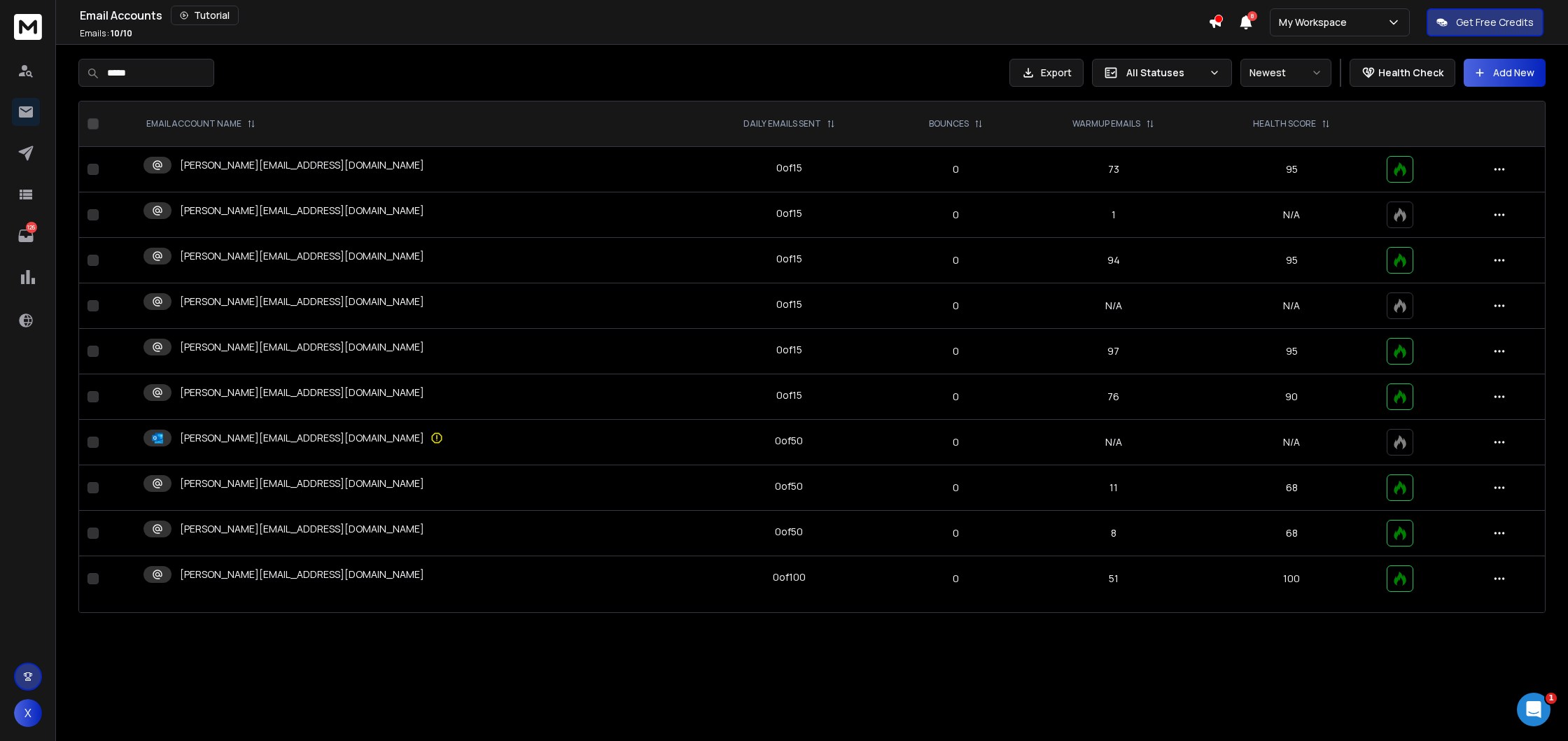
click at [118, 74] on input "*****" at bounding box center [146, 73] width 136 height 28
type input "*****"
click at [120, 72] on input "*****" at bounding box center [146, 73] width 136 height 28
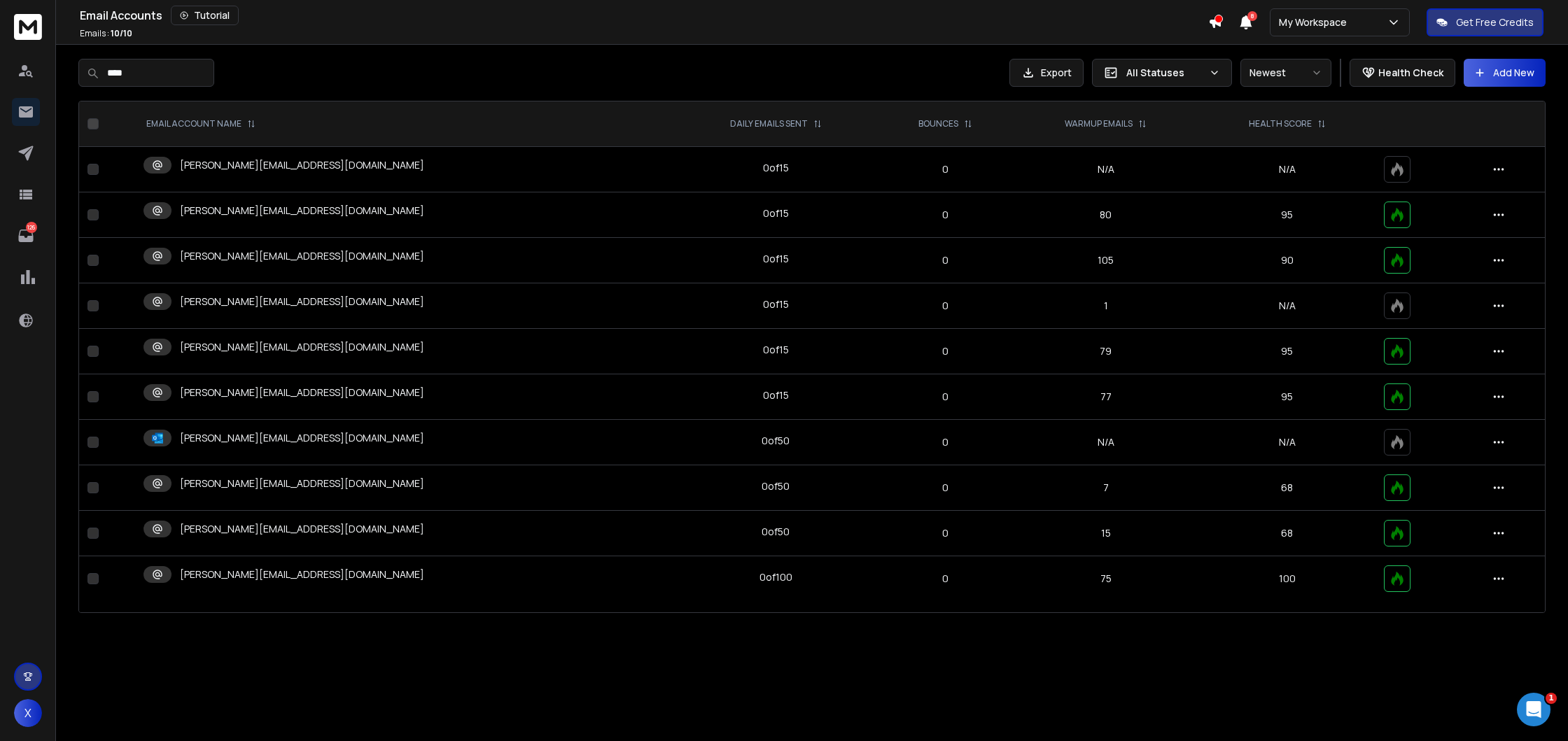
type input "*****"
click at [256, 433] on p "[PERSON_NAME][EMAIL_ADDRESS][DOMAIN_NAME]" at bounding box center [302, 437] width 244 height 14
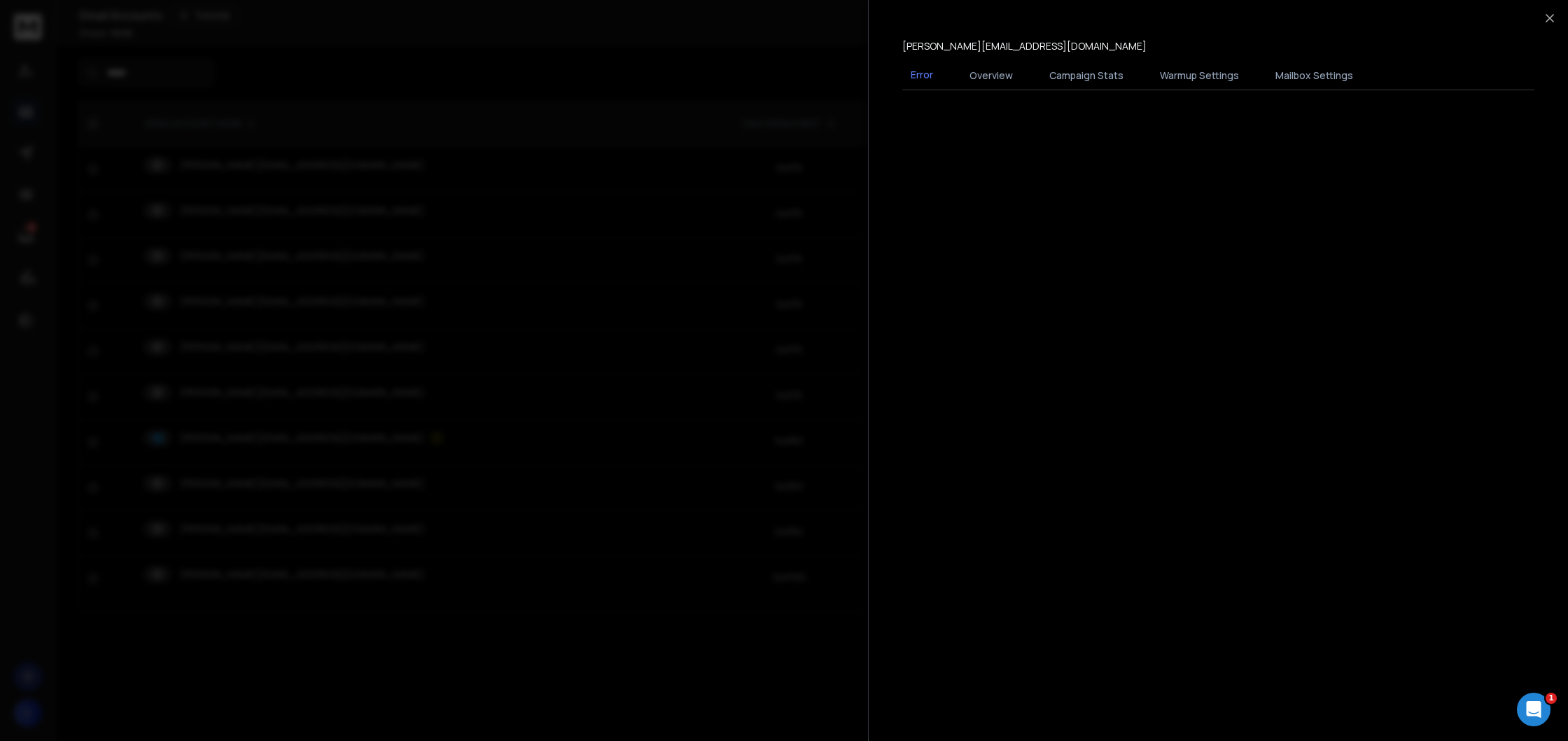
click at [1179, 201] on div "Multi Select Table Sheet [PERSON_NAME][EMAIL_ADDRESS][DOMAIN_NAME] Error Overvi…" at bounding box center [1218, 370] width 700 height 741
click at [1552, 19] on div "Multi Select Table Sheet [PERSON_NAME][EMAIL_ADDRESS][DOMAIN_NAME] Error Overvi…" at bounding box center [1218, 370] width 700 height 741
click at [1325, 79] on button "Mailbox Settings" at bounding box center [1315, 76] width 95 height 31
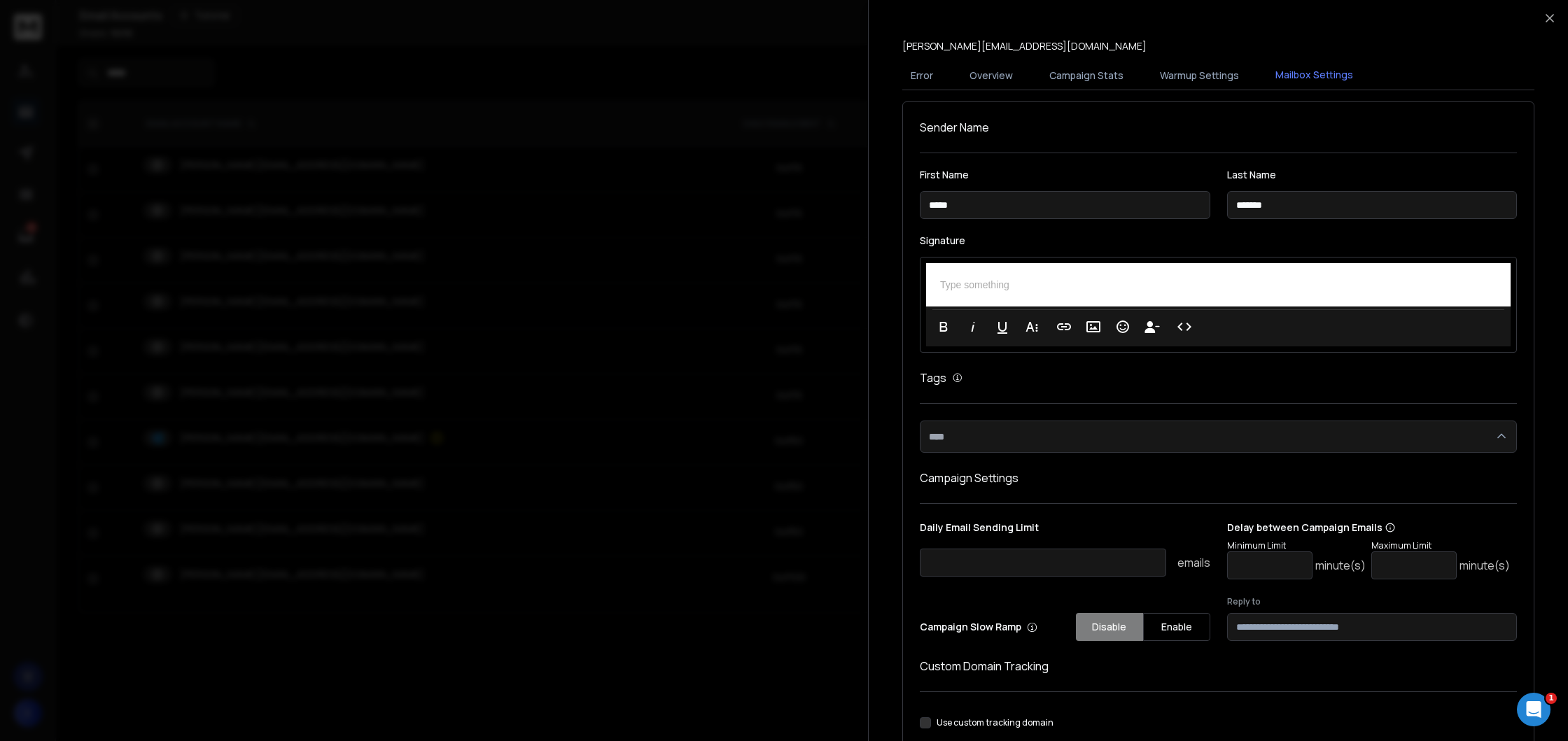
click at [958, 75] on div "Error Overview Campaign Stats Warmup Settings Mailbox Settings" at bounding box center [1218, 76] width 632 height 28
click at [985, 286] on div at bounding box center [1218, 284] width 556 height 16
click at [904, 70] on button "Error" at bounding box center [921, 76] width 39 height 31
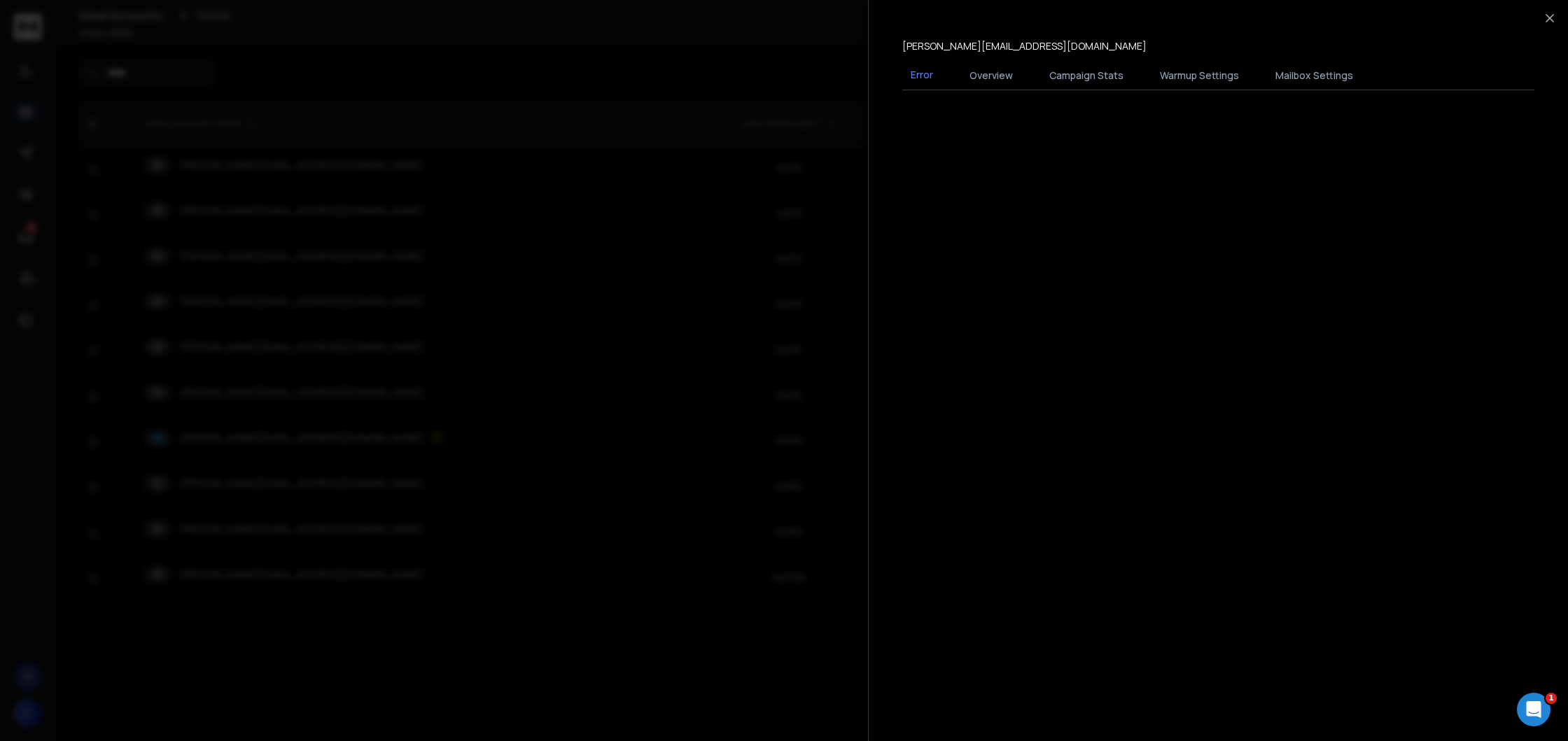
click at [915, 70] on button "Error" at bounding box center [921, 75] width 39 height 32
drag, startPoint x: 1544, startPoint y: 18, endPoint x: 1477, endPoint y: 55, distance: 76.5
click at [1543, 18] on icon "button" at bounding box center [1549, 18] width 14 height 14
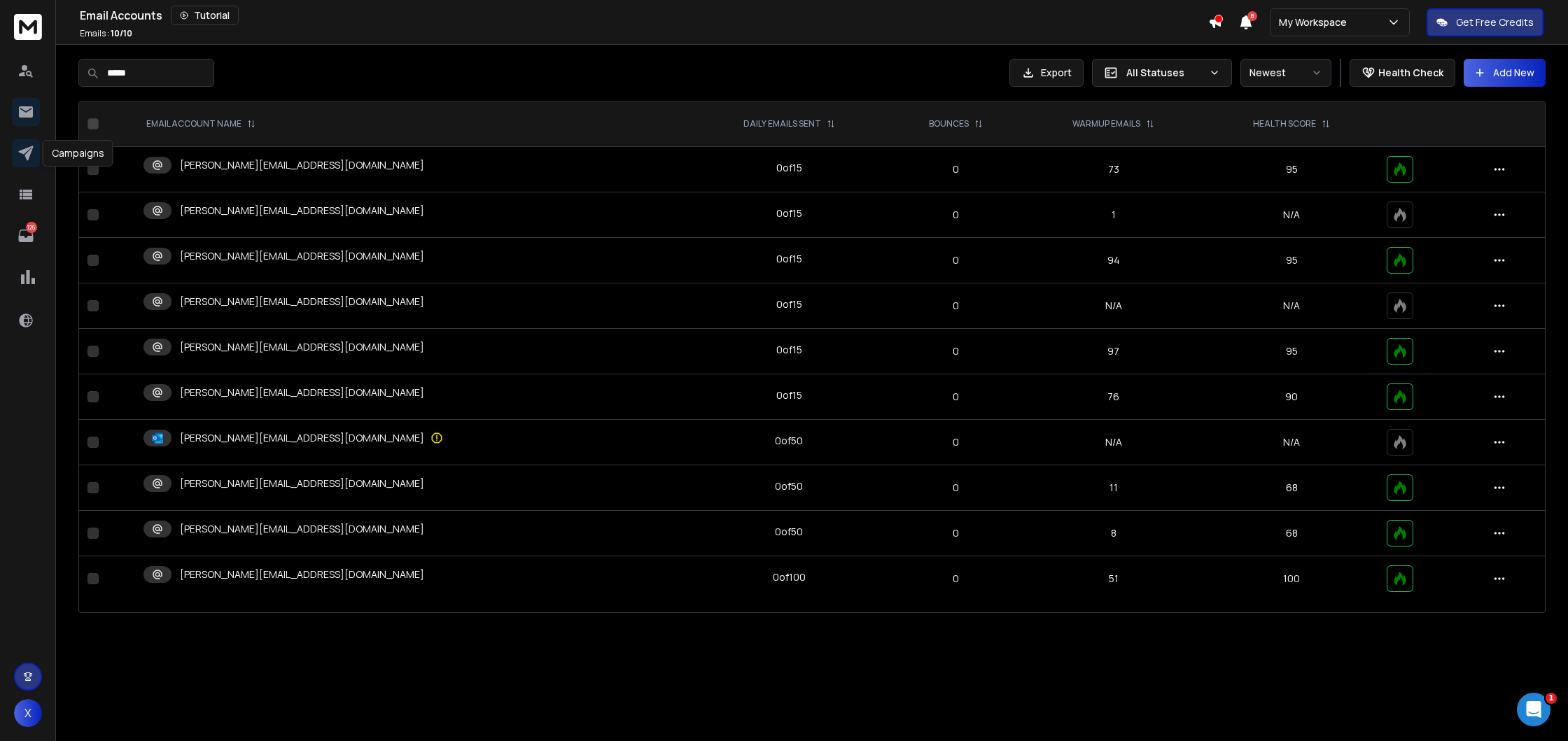
click at [28, 153] on icon at bounding box center [26, 154] width 15 height 15
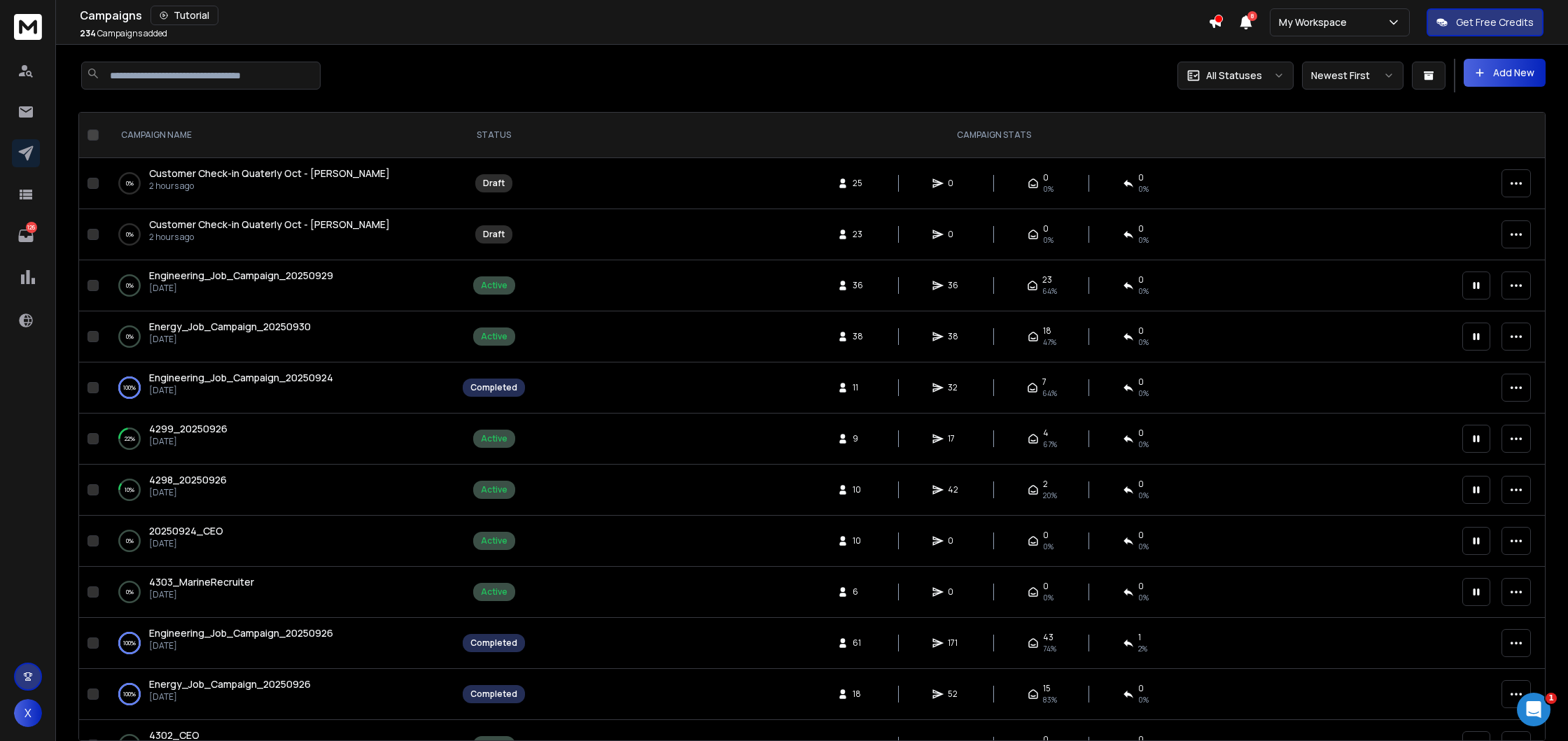
click at [259, 179] on span "Customer Check-in Quaterly Oct - [PERSON_NAME]" at bounding box center [269, 173] width 241 height 13
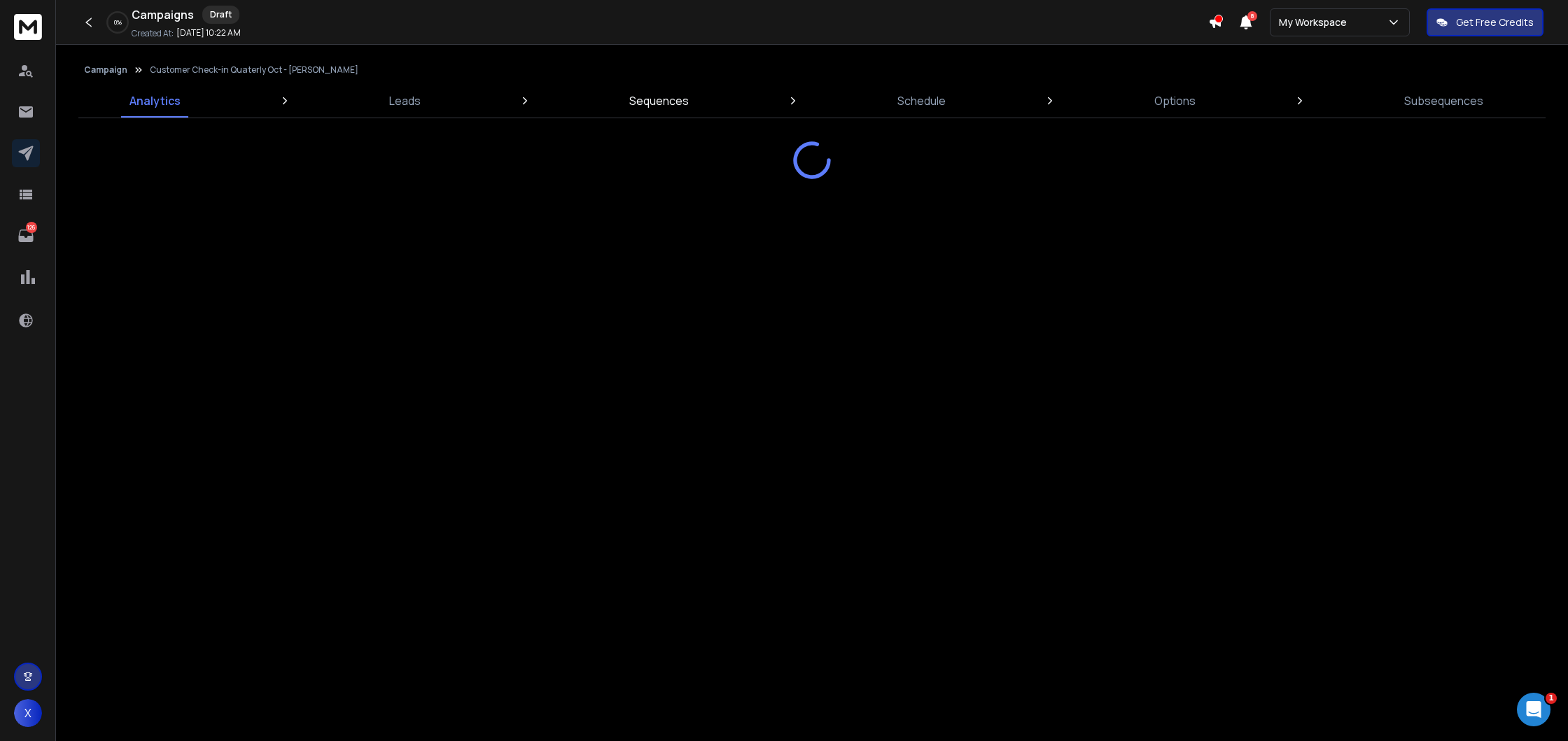
click at [661, 103] on p "Sequences" at bounding box center [659, 101] width 59 height 17
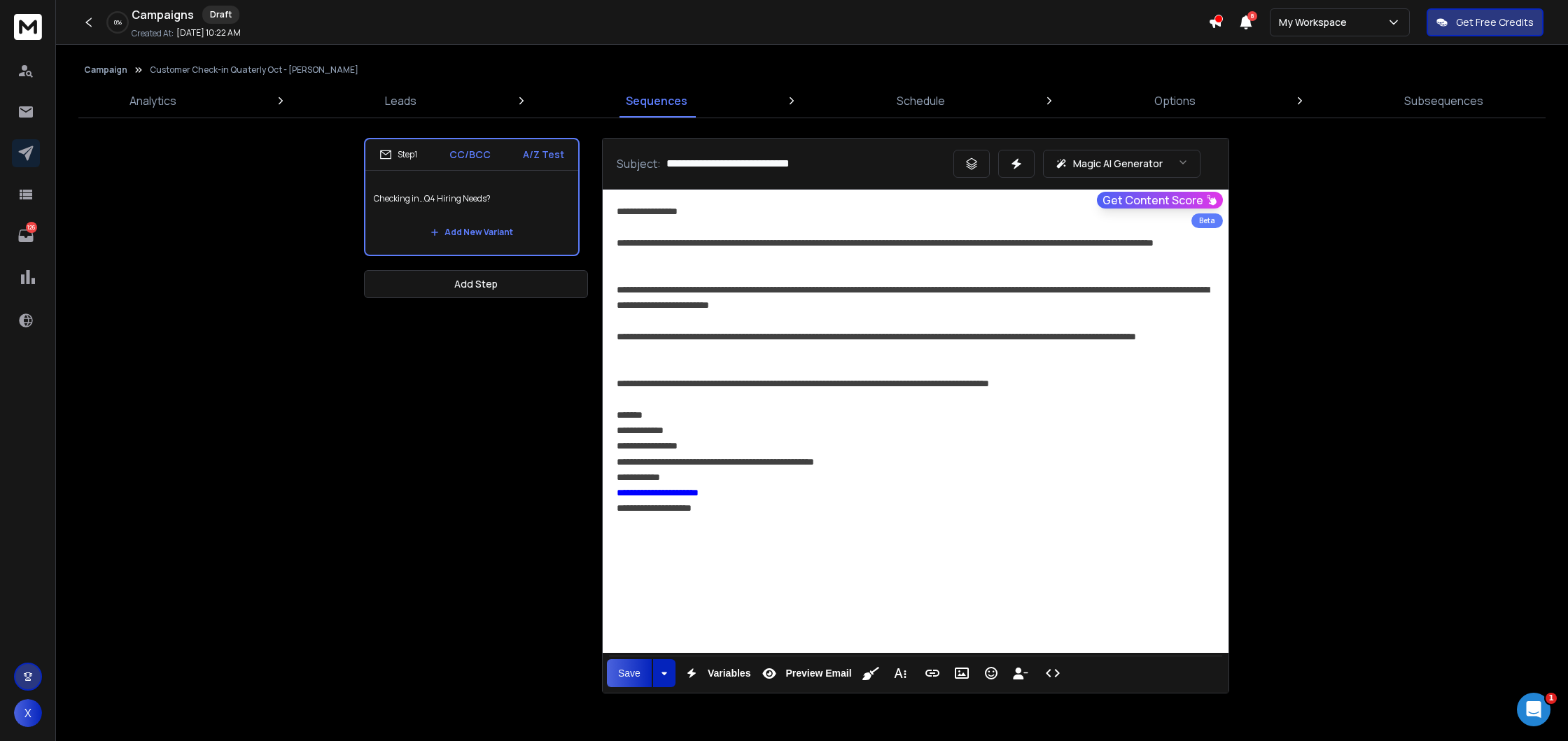
click at [829, 433] on div "**********" at bounding box center [915, 430] width 598 height 16
click at [27, 719] on span "X" at bounding box center [28, 713] width 28 height 28
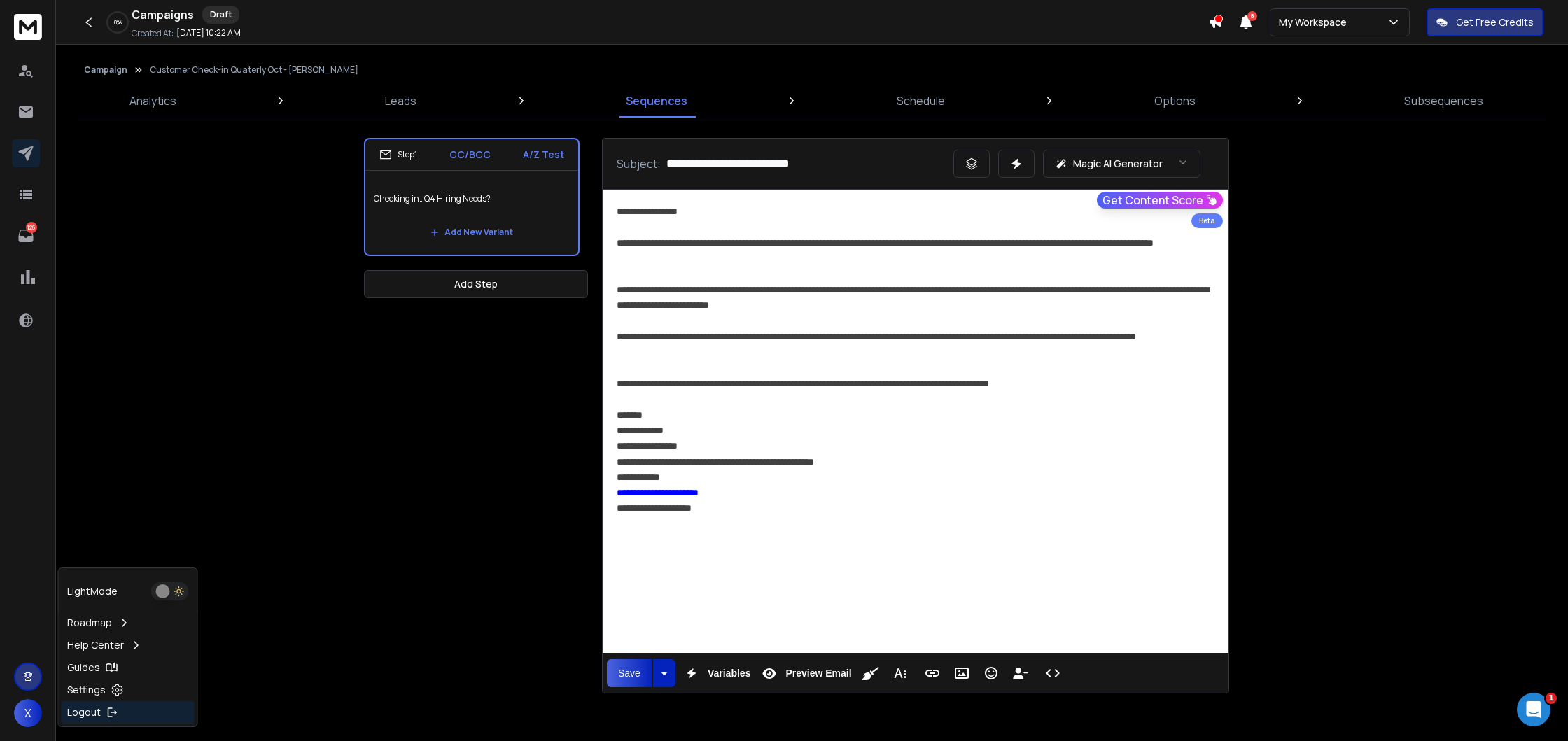
click at [88, 717] on p "Logout" at bounding box center [84, 712] width 33 height 14
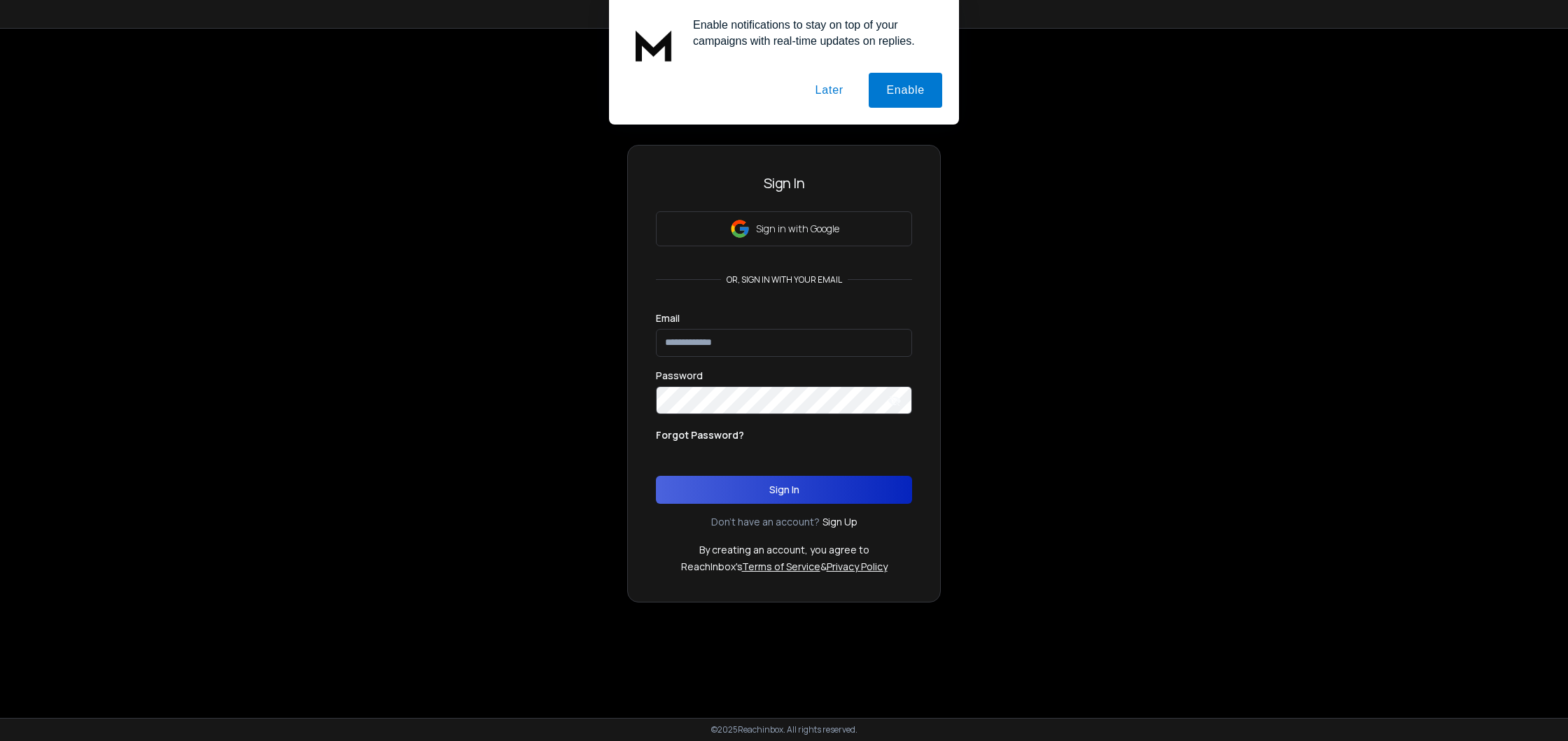
type input "**********"
drag, startPoint x: 430, startPoint y: 585, endPoint x: 414, endPoint y: 692, distance: 108.2
click at [430, 585] on div "**********" at bounding box center [784, 373] width 1568 height 633
